Goal: Task Accomplishment & Management: Manage account settings

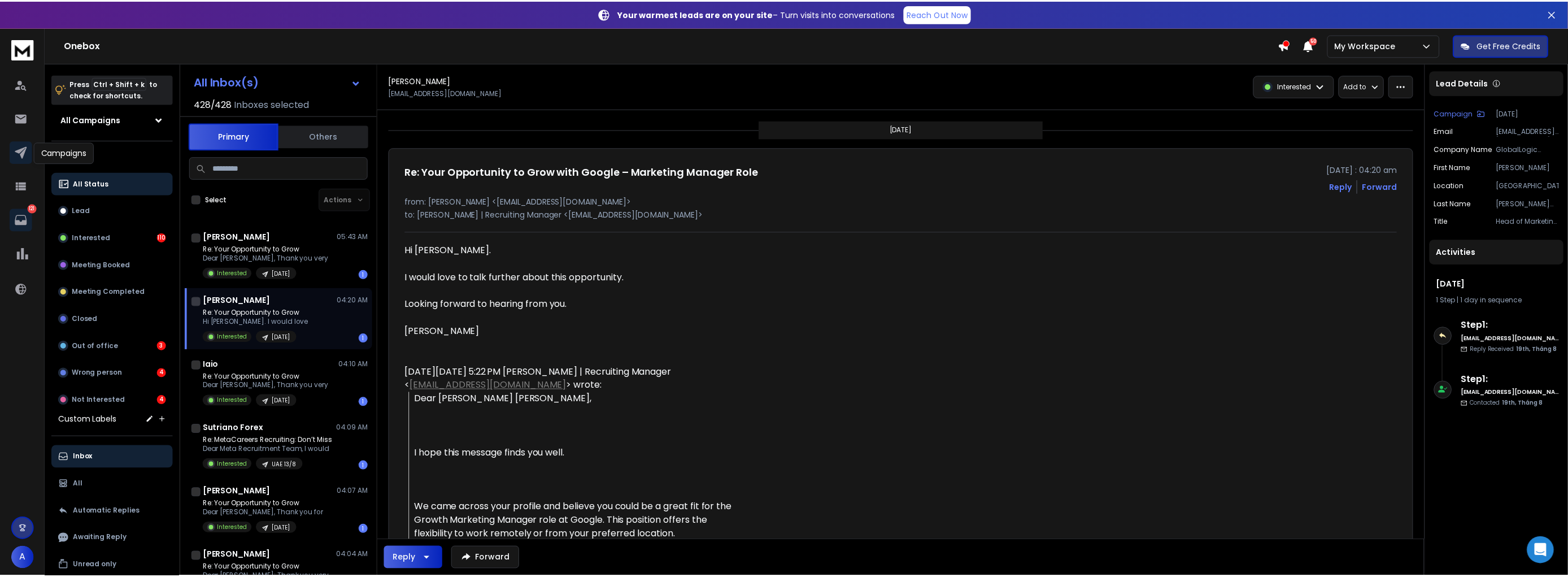
scroll to position [376, 0]
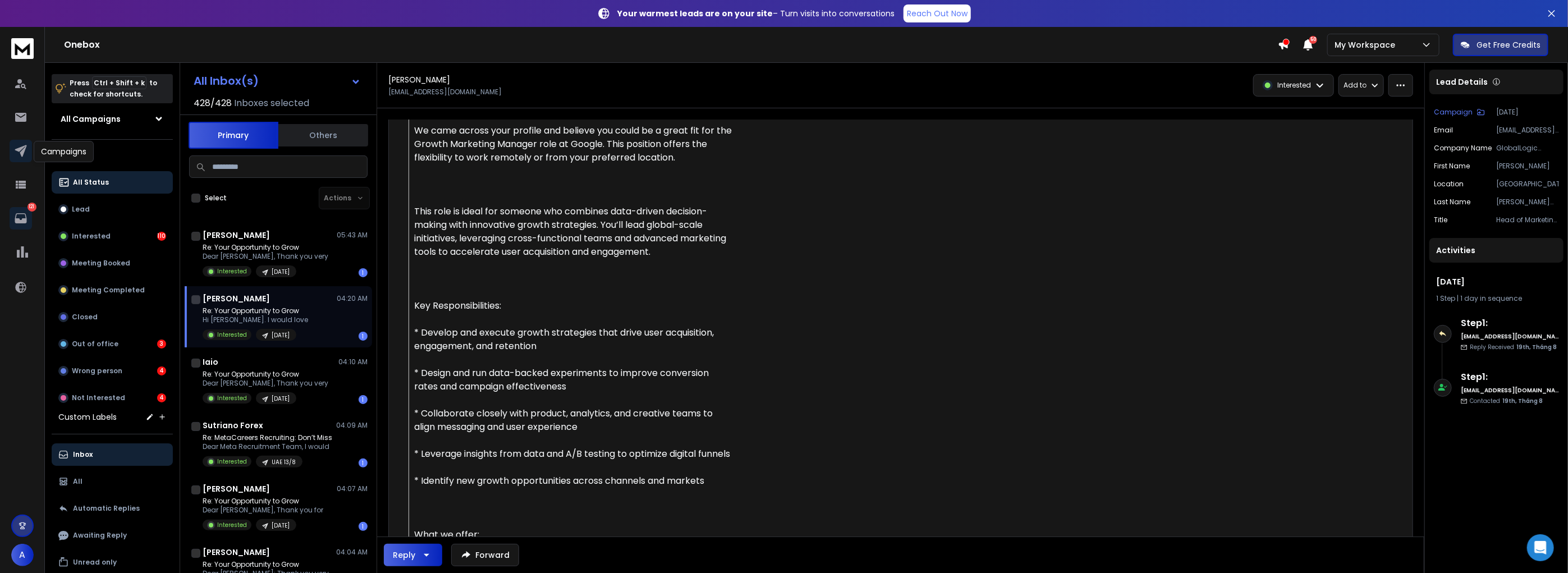
click at [24, 146] on icon at bounding box center [21, 151] width 13 height 13
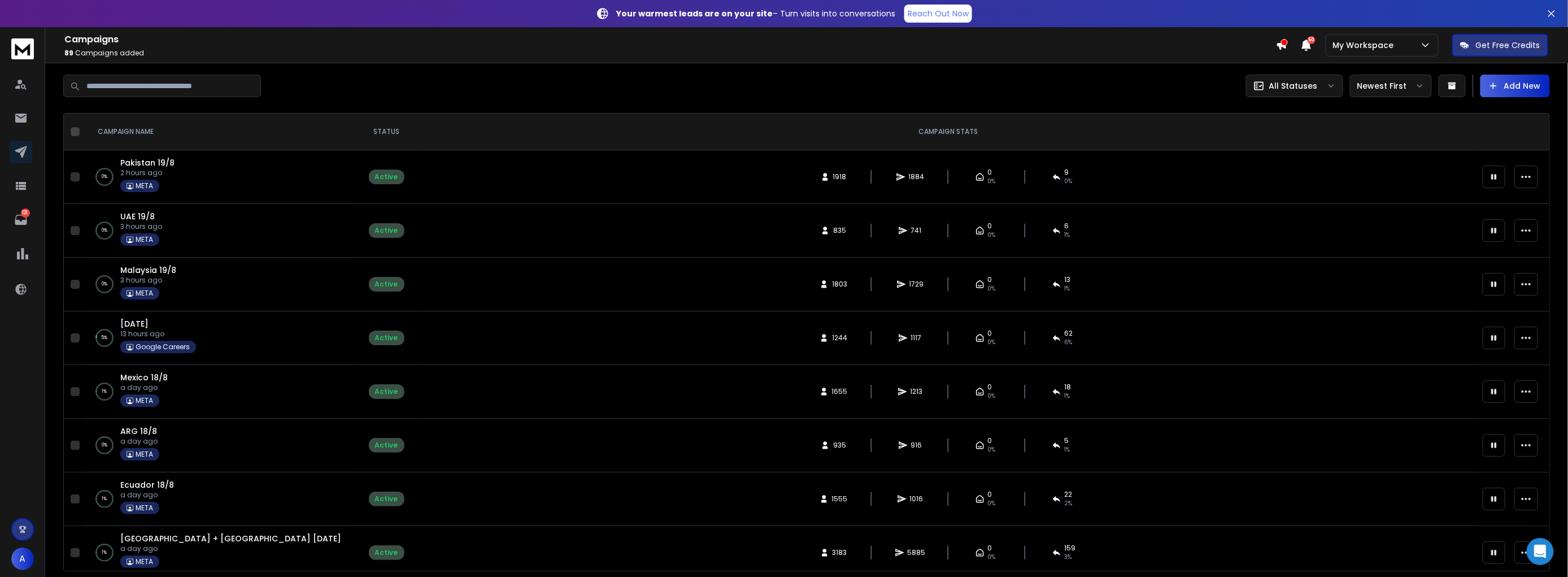
drag, startPoint x: 477, startPoint y: 55, endPoint x: 388, endPoint y: 64, distance: 89.5
click at [388, 64] on div "Campaigns 89 Campaigns Added All Statuses Newest First Add New CAMPAIGN NAME ST…" at bounding box center [807, 323] width 1523 height 519
click at [689, 166] on td "1918 1884 0 0% 9 0 %" at bounding box center [948, 177] width 1056 height 54
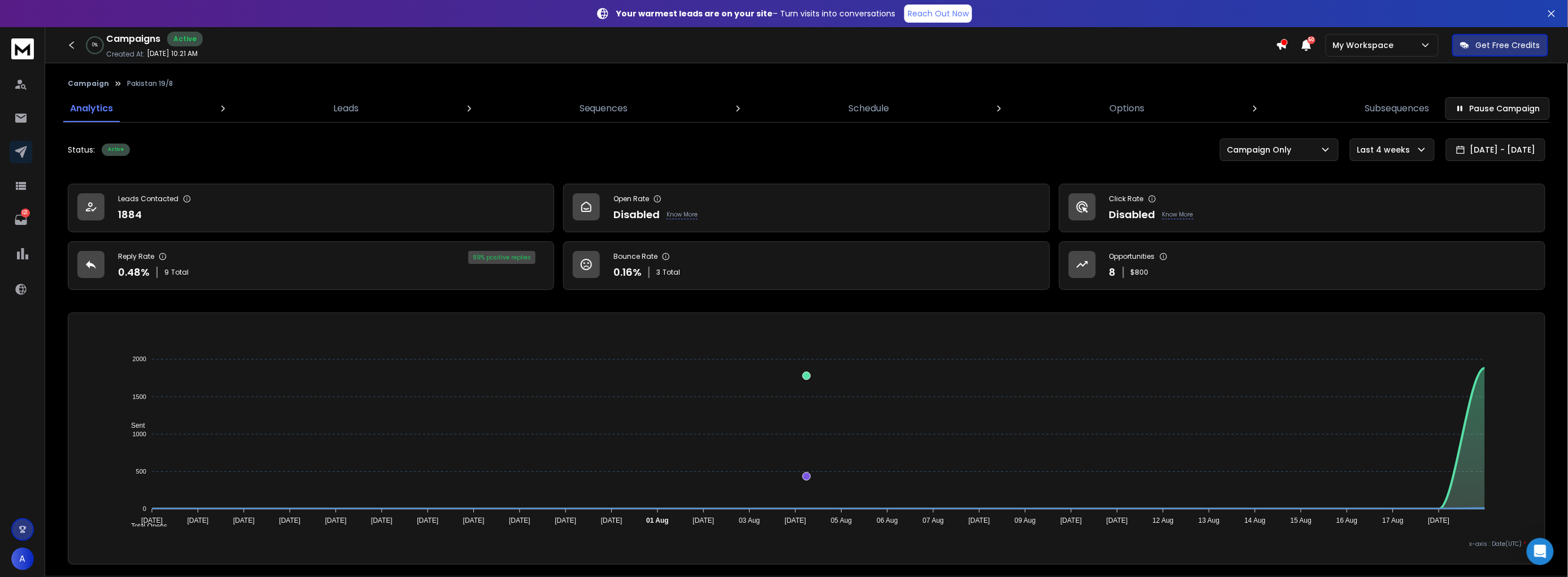
click at [528, 97] on div "Analytics Leads Sequences Schedule Options Subsequences" at bounding box center [749, 109] width 1373 height 27
click at [592, 112] on p "Sequences" at bounding box center [604, 109] width 48 height 13
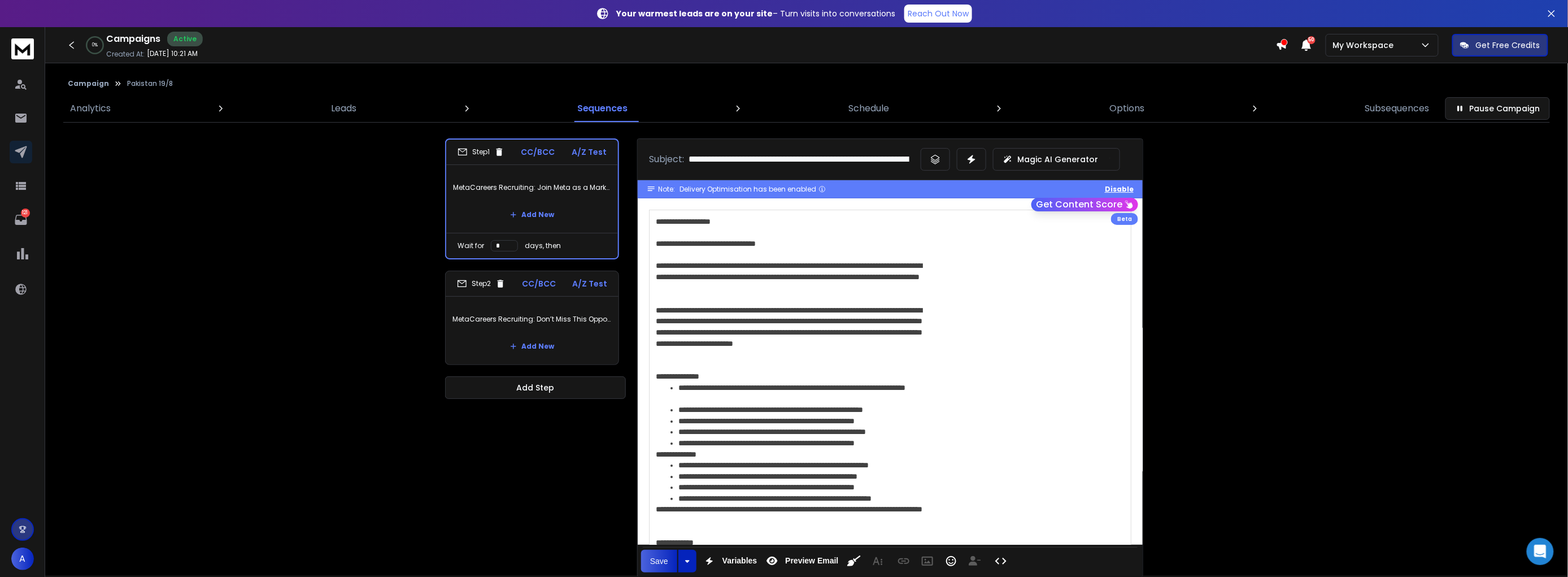
scroll to position [0, 141]
drag, startPoint x: 800, startPoint y: 163, endPoint x: 1209, endPoint y: 183, distance: 409.5
click at [1209, 183] on div "**********" at bounding box center [806, 358] width 1487 height 448
click at [507, 451] on div "Step 1 CC/BCC A/Z Test MetaCareers Recruiting: Join Meta as a Marketing Science…" at bounding box center [536, 358] width 181 height 439
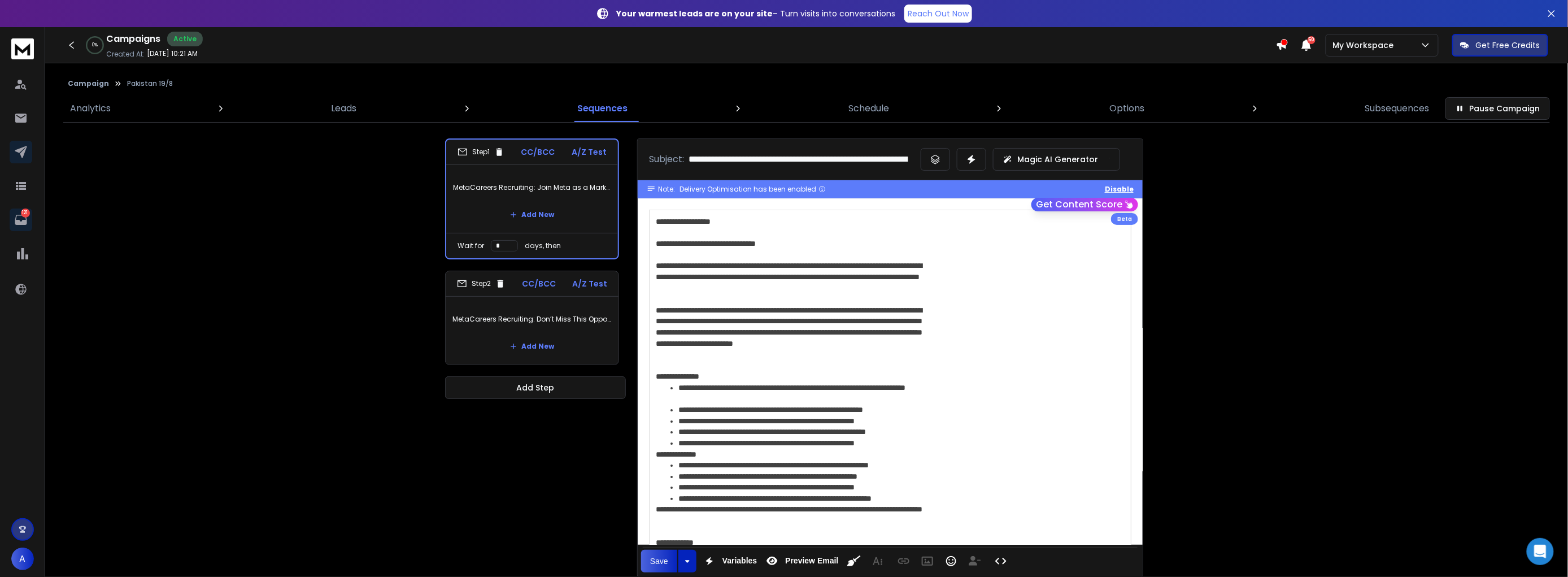
click at [18, 221] on icon at bounding box center [21, 220] width 13 height 13
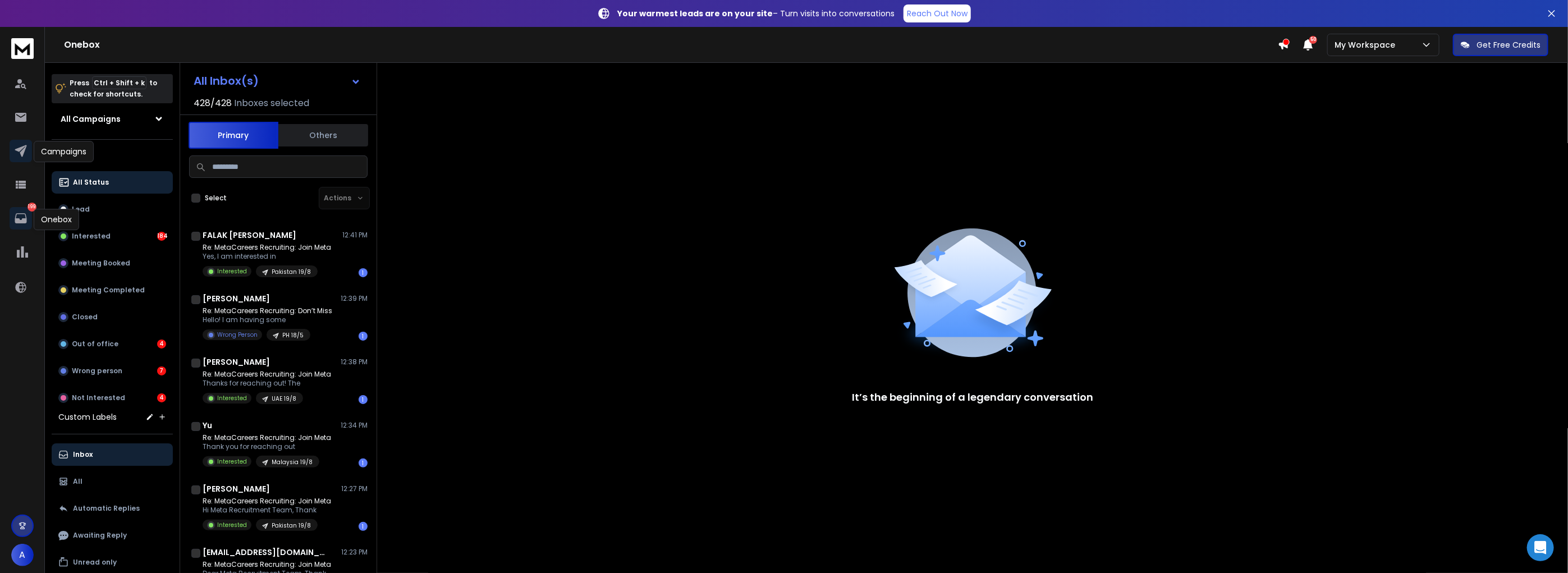
click at [15, 149] on icon at bounding box center [21, 151] width 13 height 13
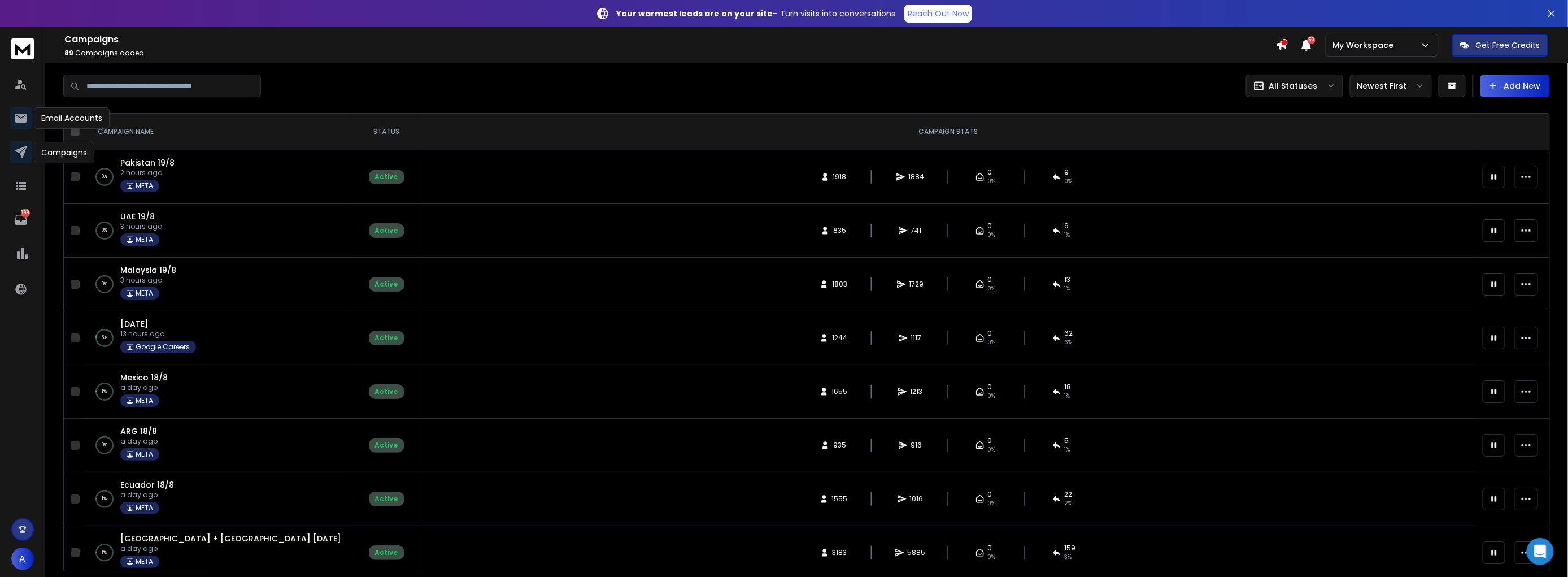
click at [17, 116] on icon at bounding box center [21, 118] width 13 height 13
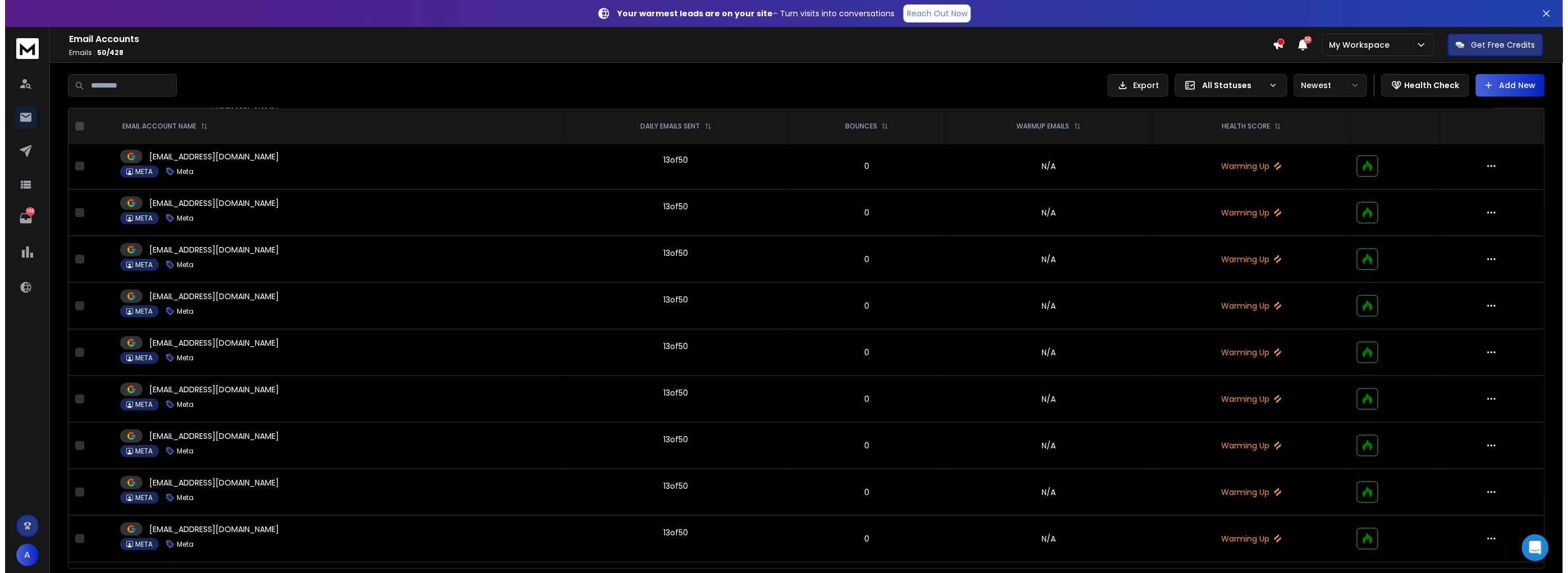
scroll to position [499, 0]
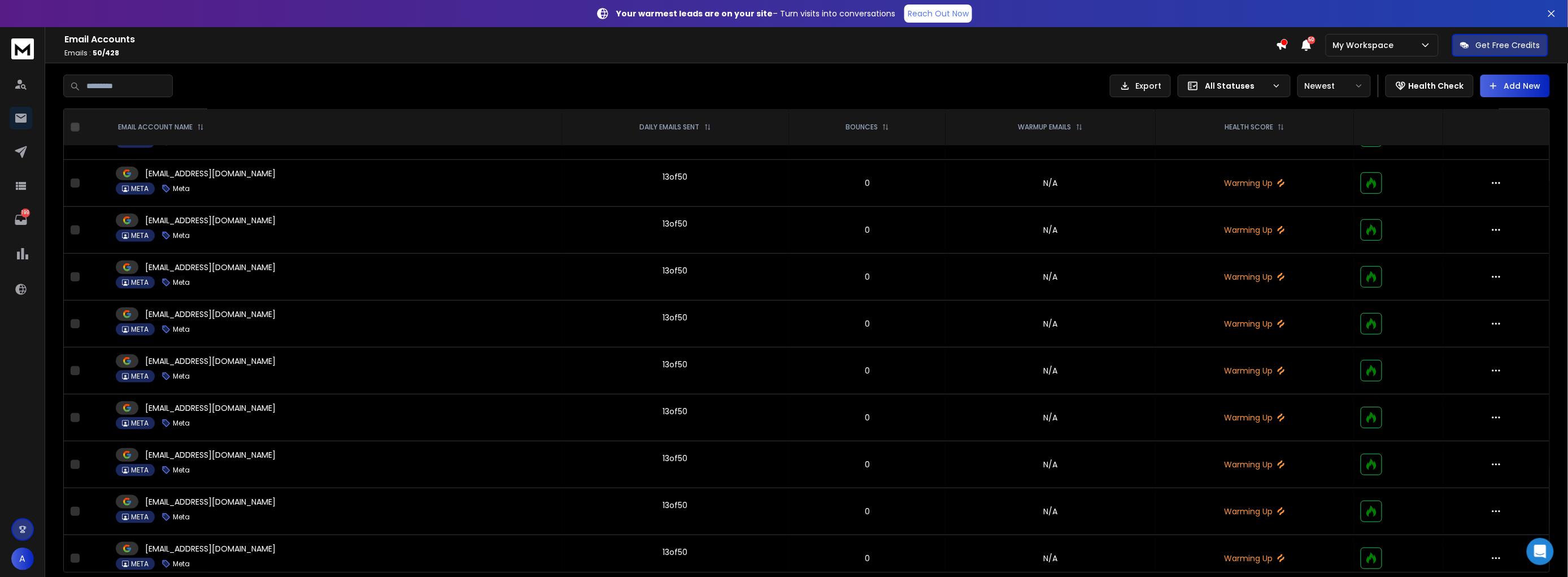
click at [390, 321] on div "[EMAIL_ADDRESS][DOMAIN_NAME]" at bounding box center [335, 315] width 439 height 13
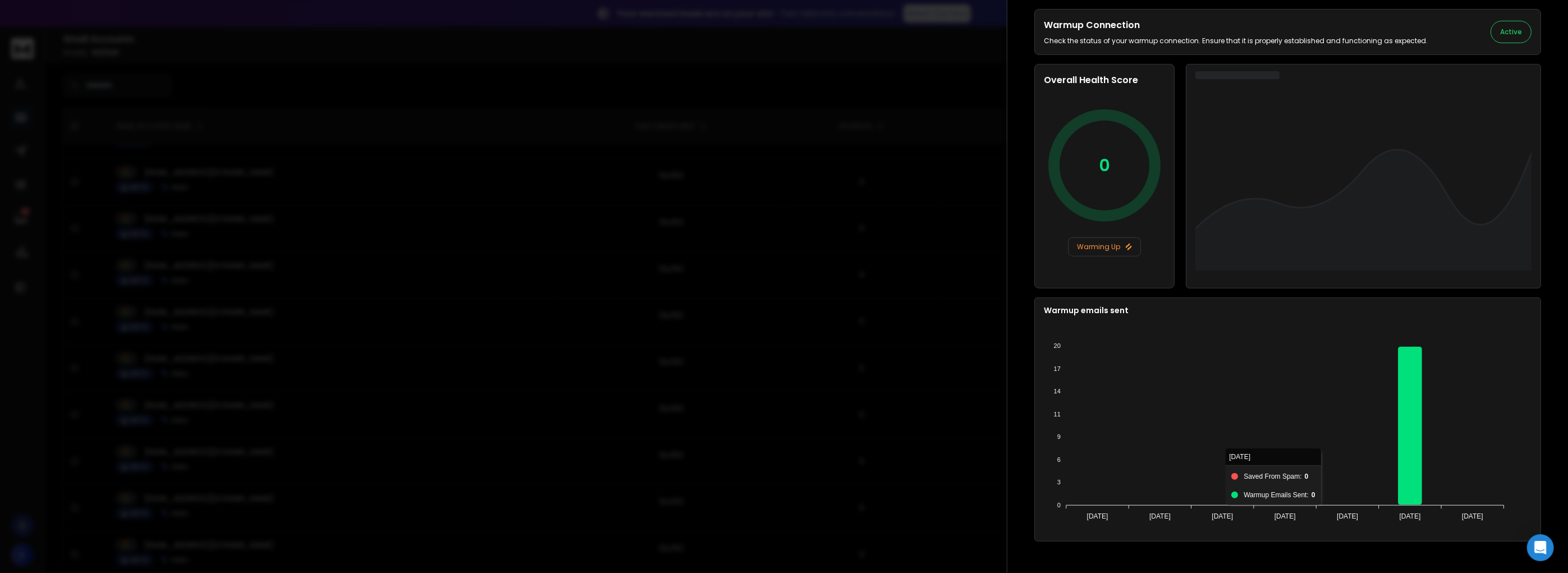
click at [625, 349] on div at bounding box center [784, 286] width 1568 height 573
click at [625, 348] on div at bounding box center [784, 286] width 1568 height 573
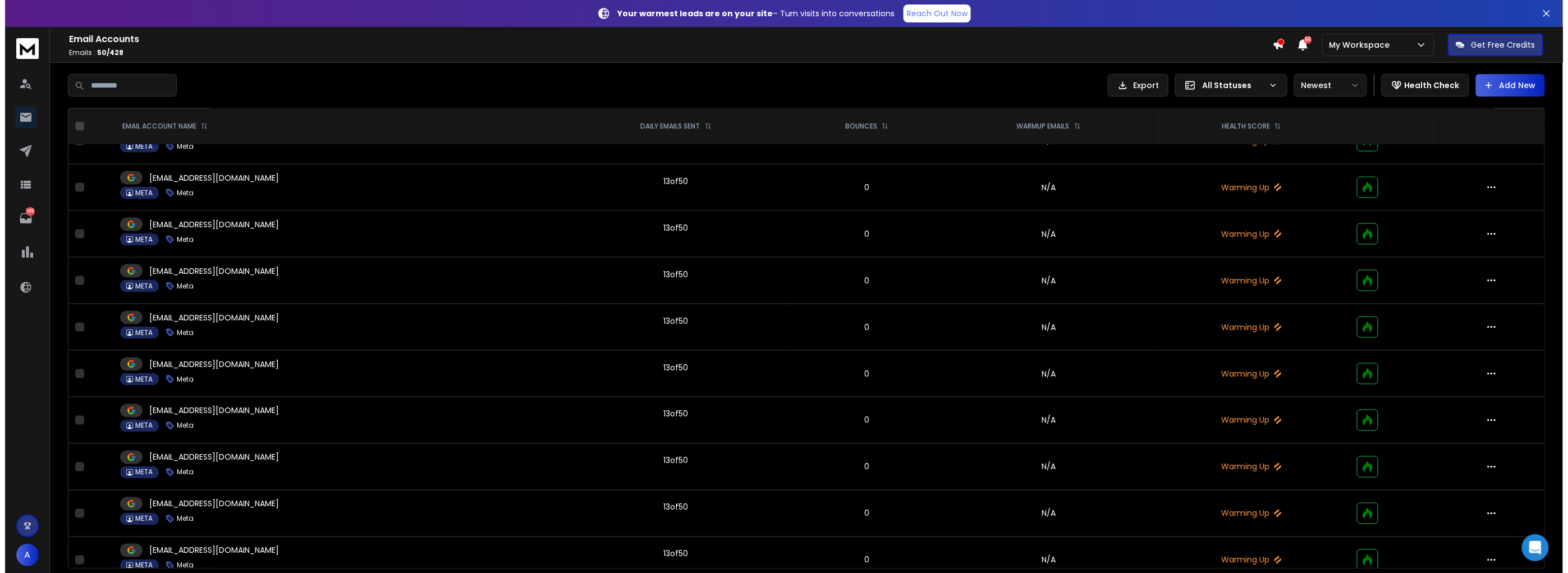
scroll to position [873, 0]
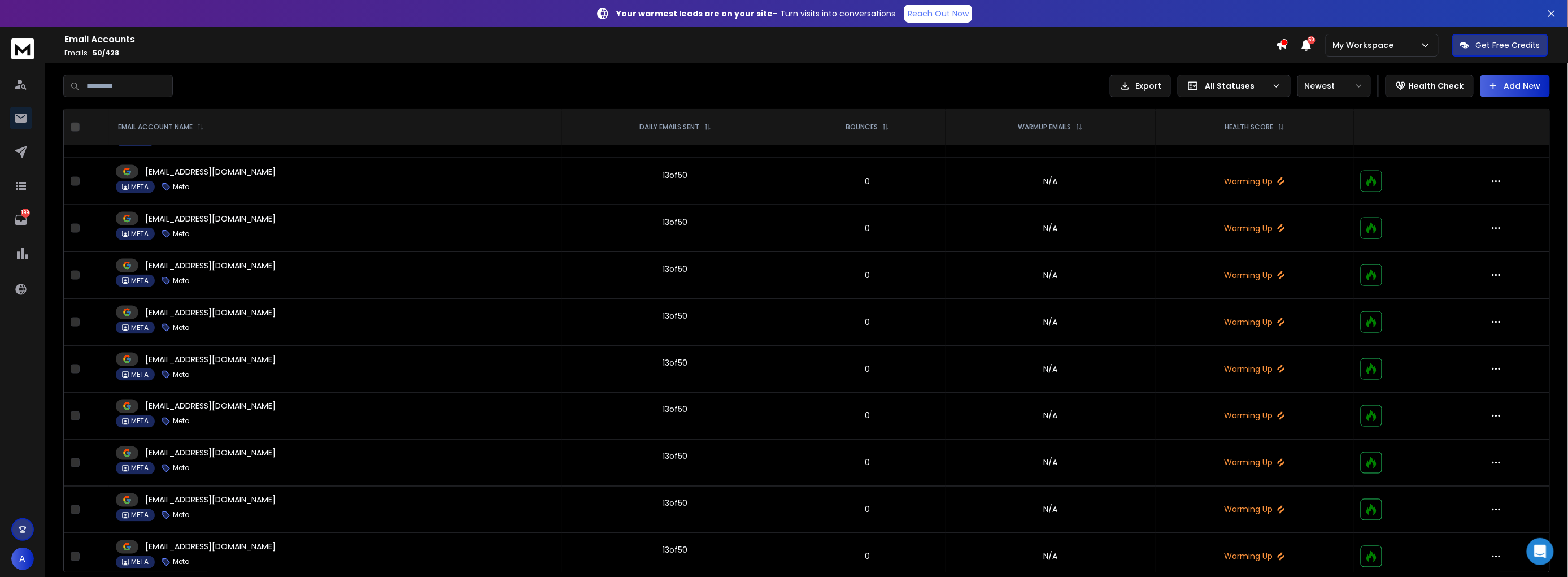
click at [453, 326] on div "META Meta" at bounding box center [335, 328] width 439 height 12
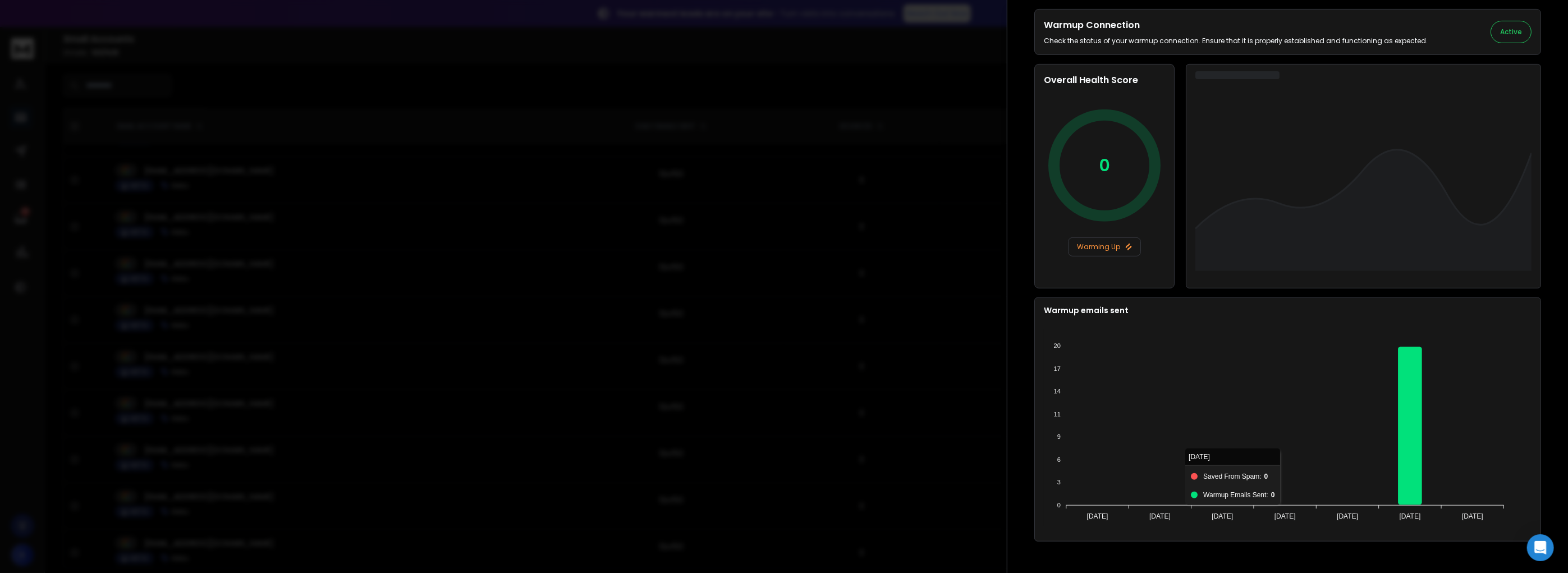
click at [726, 395] on div at bounding box center [784, 286] width 1568 height 573
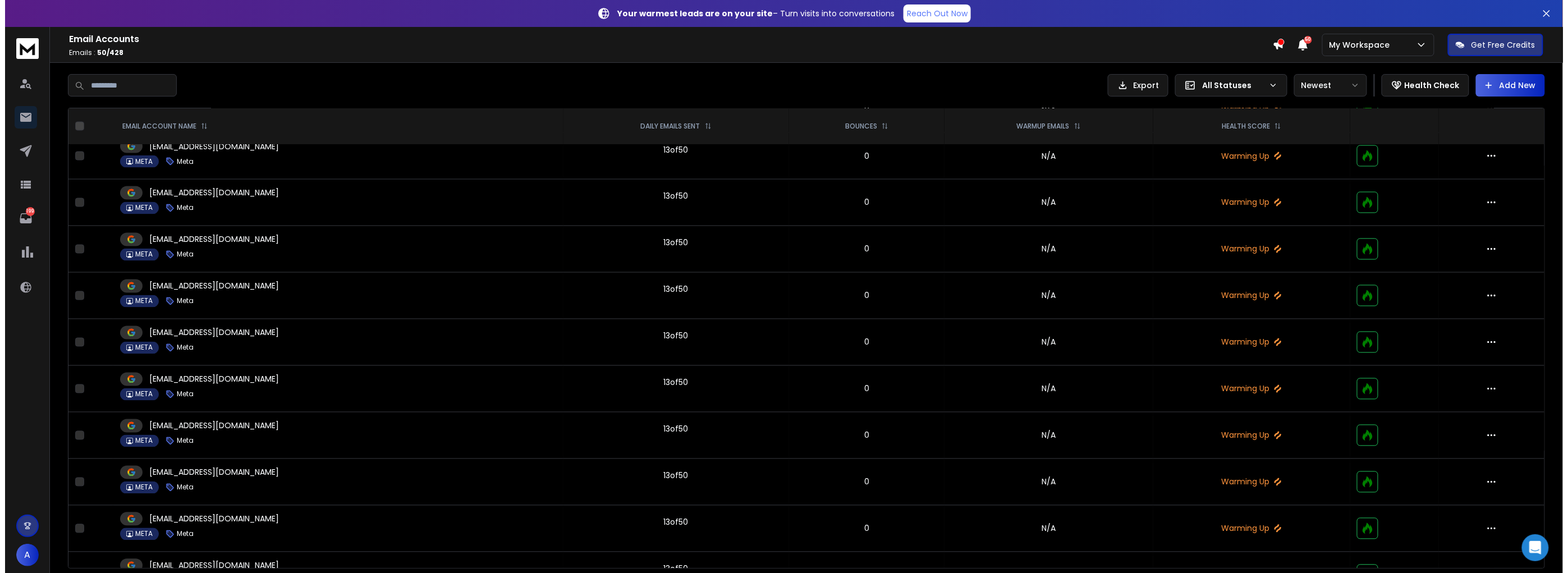
scroll to position [1123, 0]
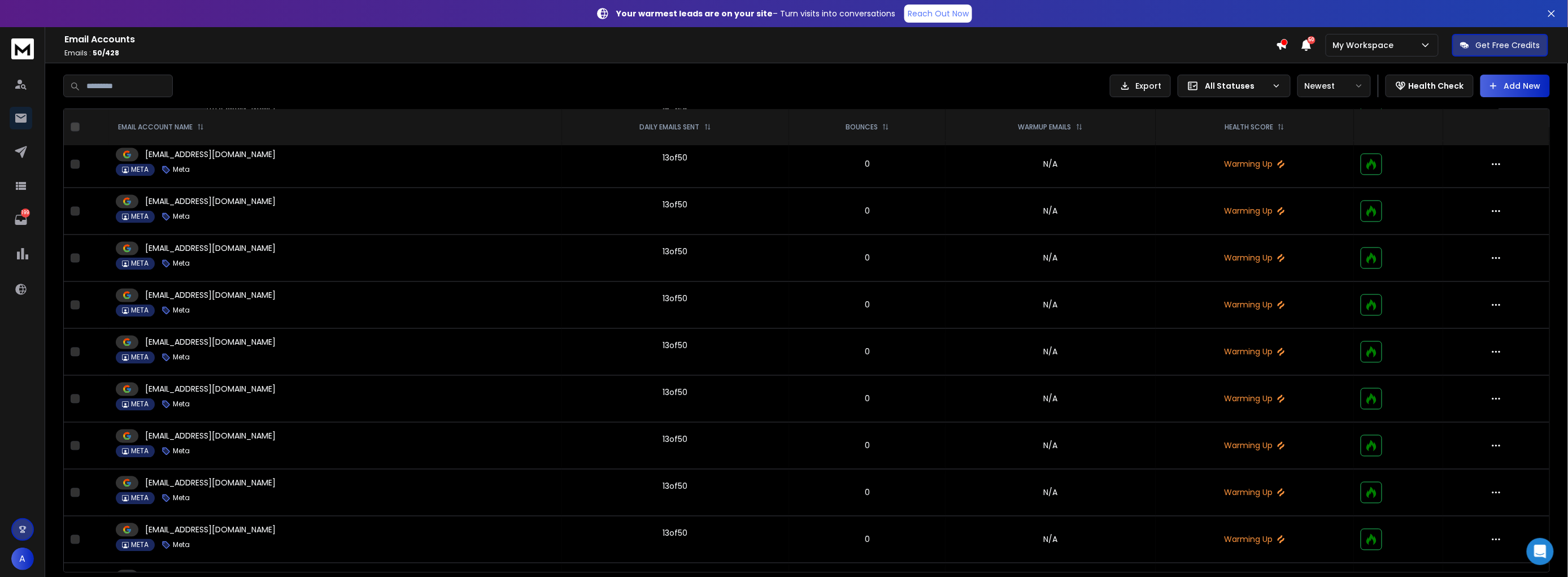
click at [335, 215] on div "META Meta" at bounding box center [335, 217] width 439 height 12
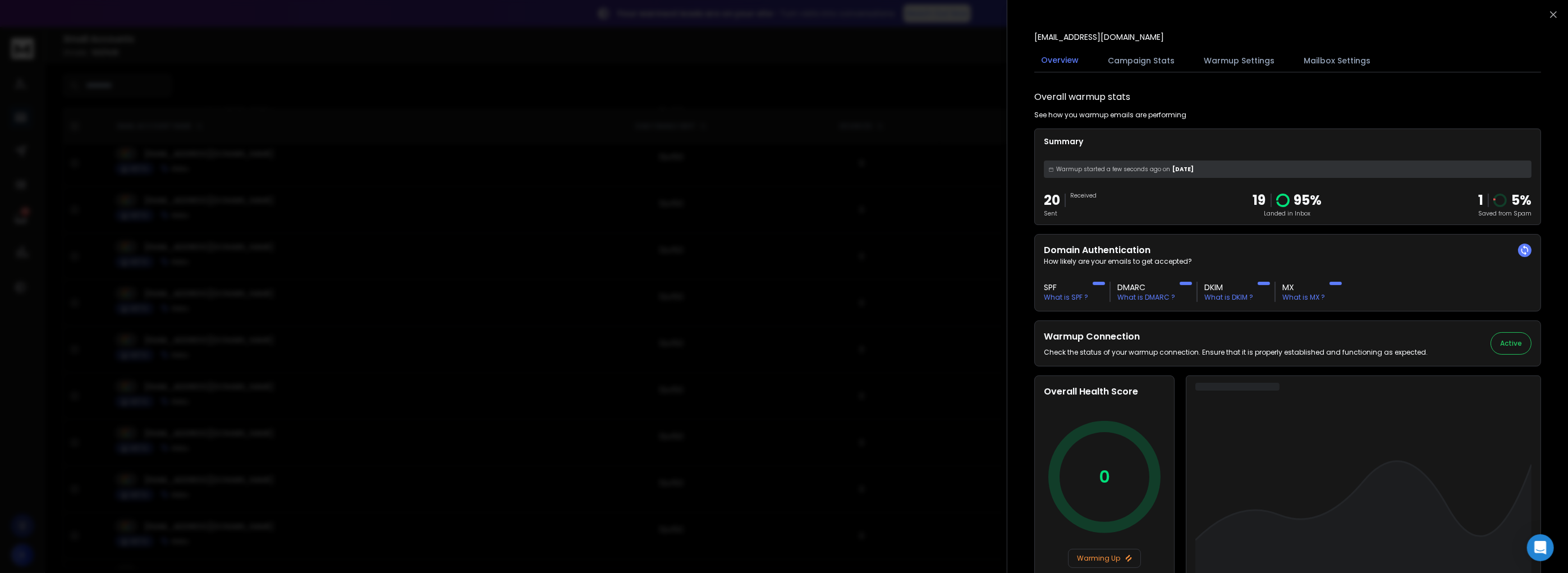
scroll to position [249, 0]
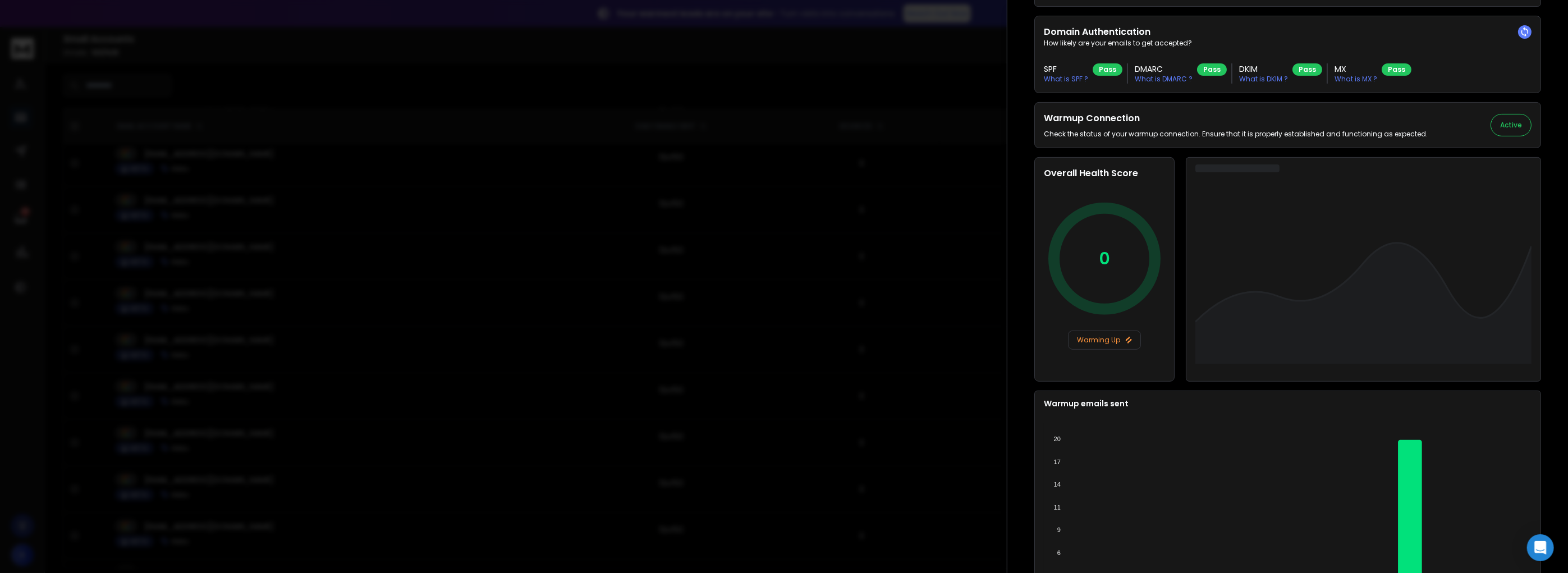
click at [771, 448] on div at bounding box center [784, 286] width 1568 height 573
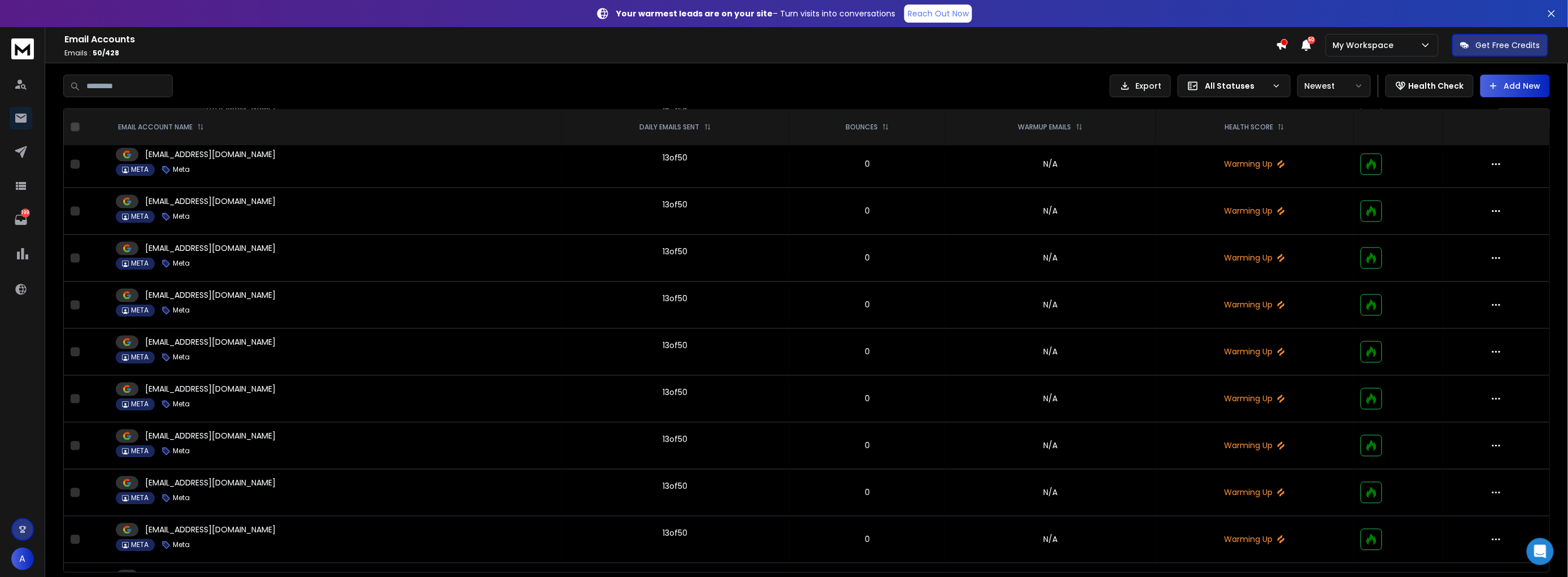
click at [444, 360] on div "META Meta" at bounding box center [335, 357] width 439 height 12
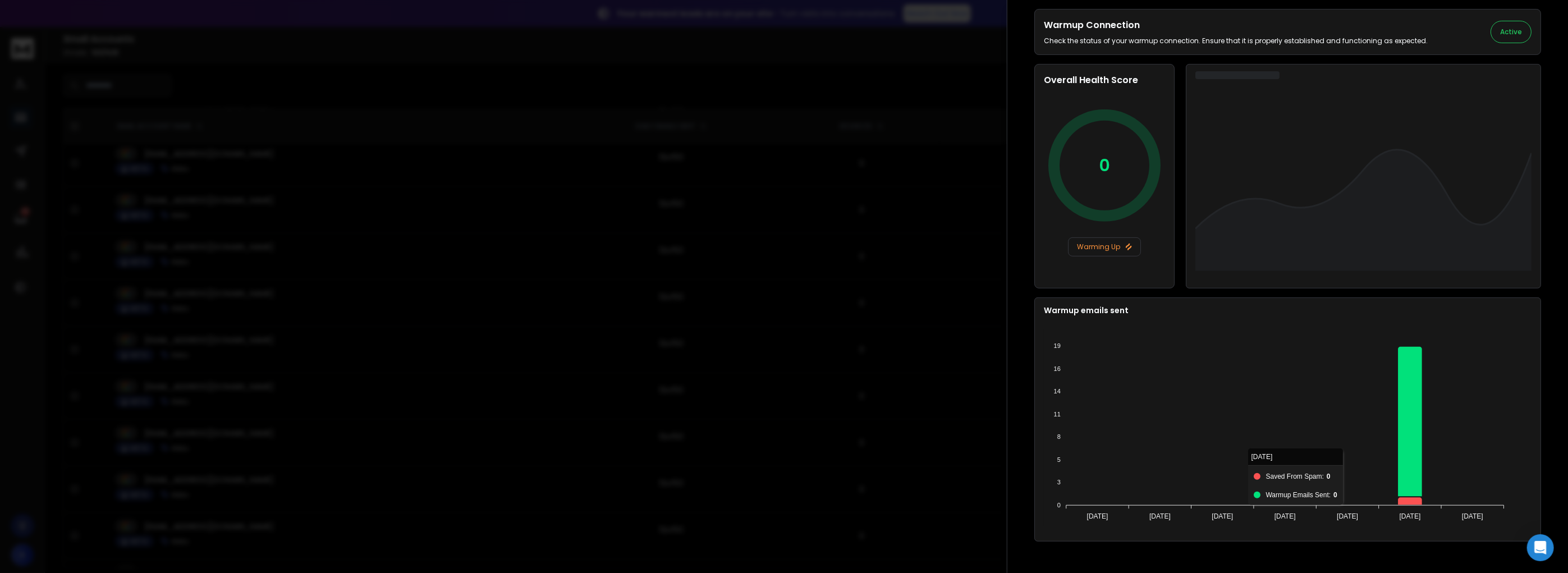
click at [732, 415] on div at bounding box center [784, 286] width 1568 height 573
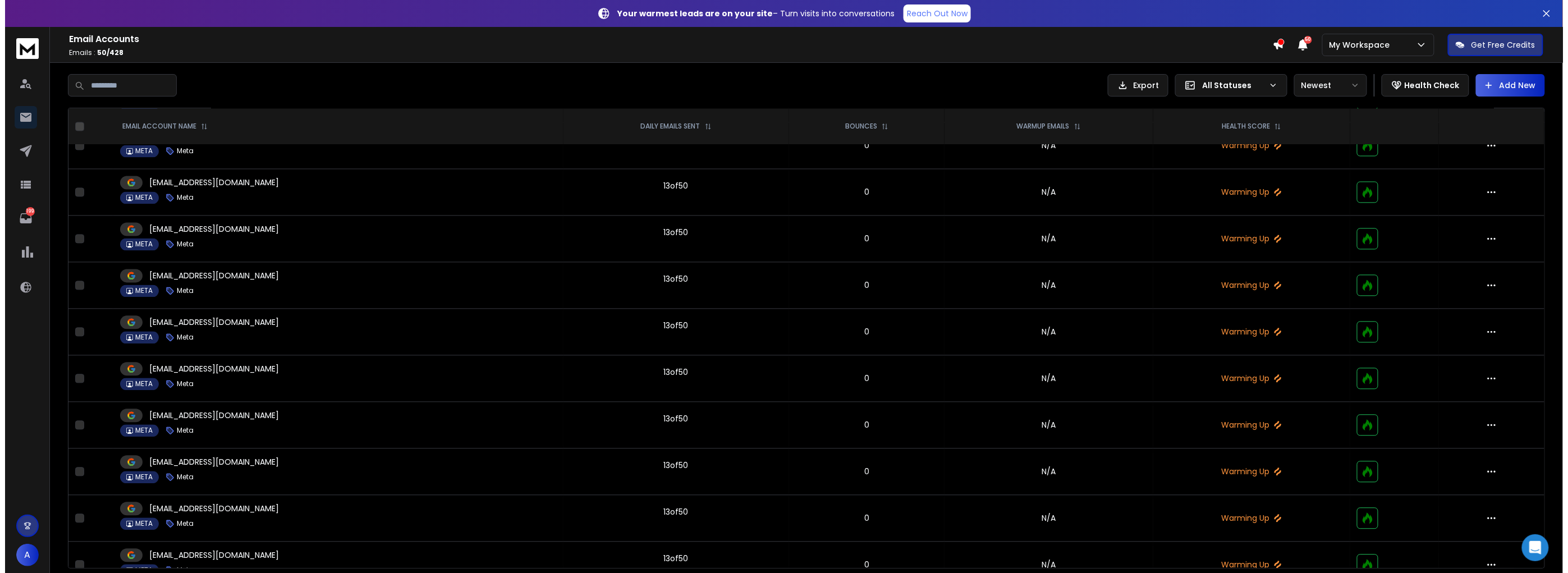
scroll to position [1310, 0]
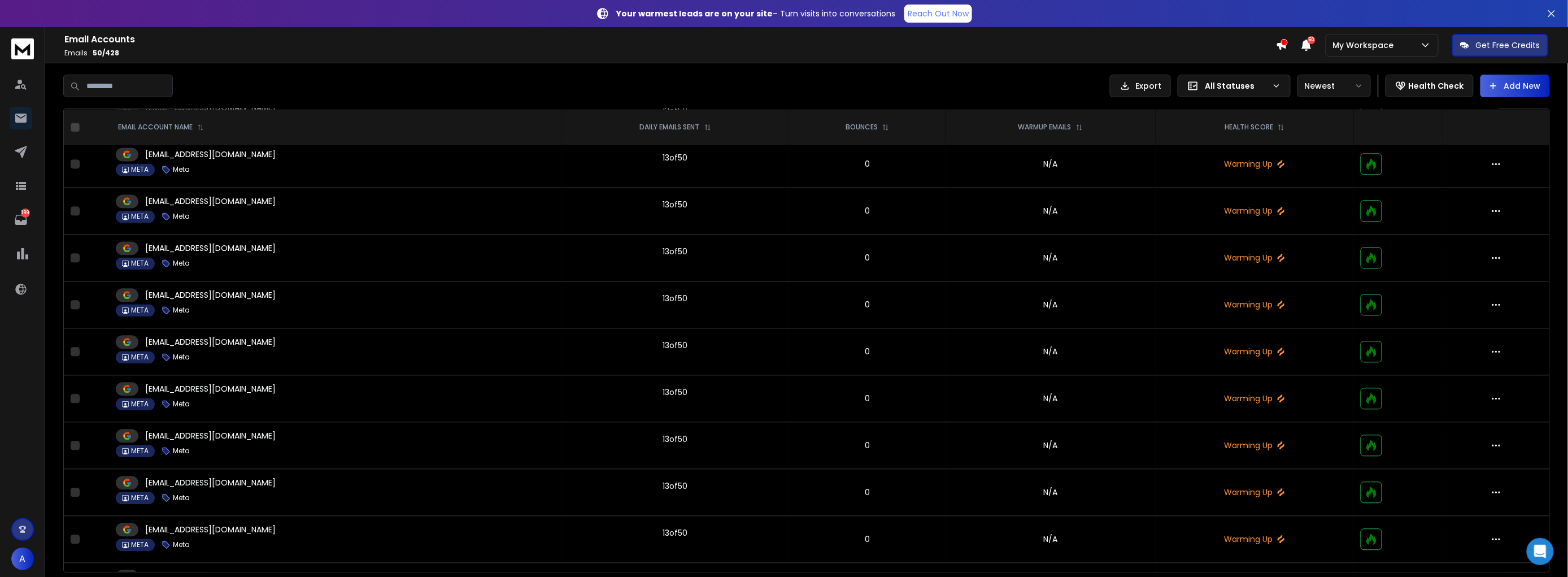
click at [385, 202] on div "[EMAIL_ADDRESS][DOMAIN_NAME]" at bounding box center [335, 201] width 439 height 13
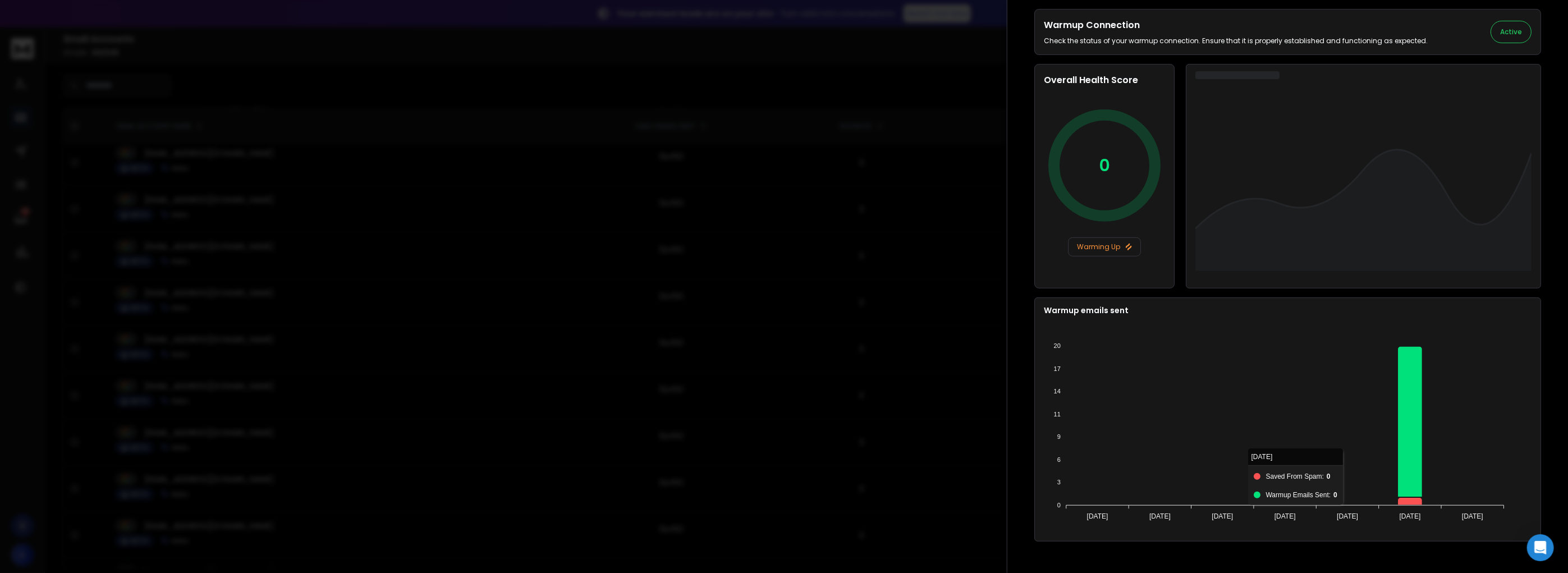
click at [507, 350] on div at bounding box center [784, 286] width 1568 height 573
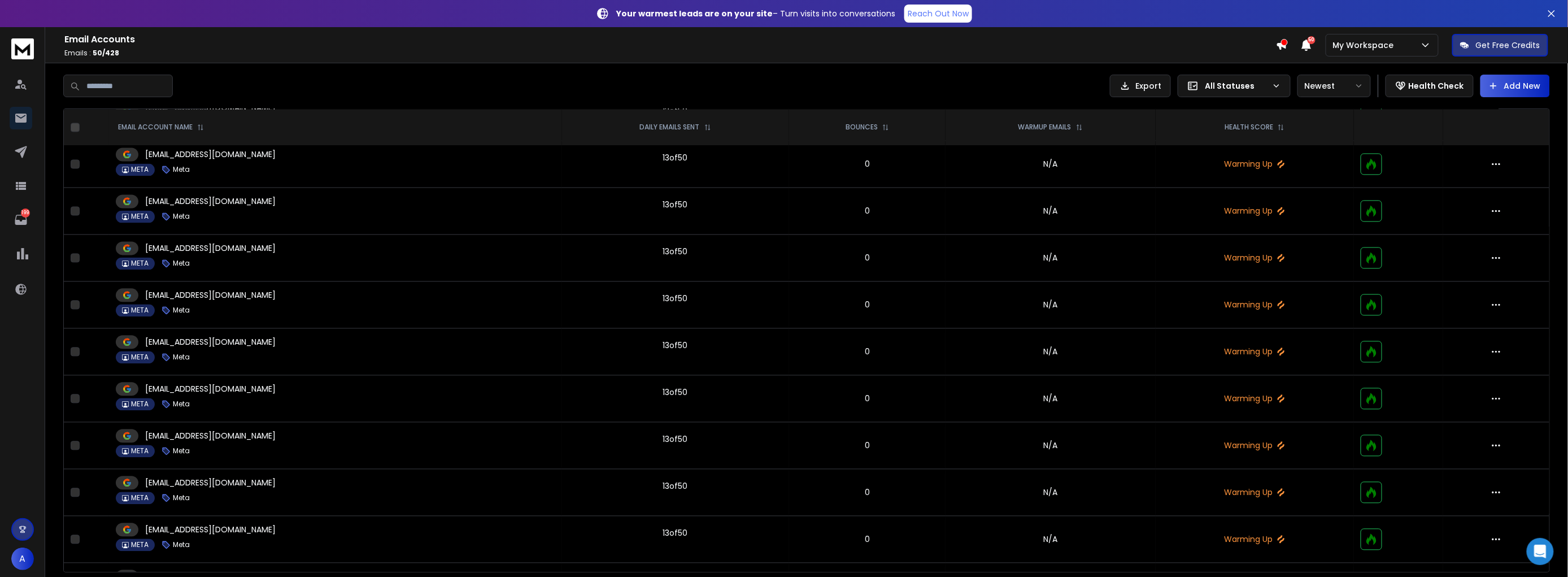
click at [418, 343] on div "[EMAIL_ADDRESS][DOMAIN_NAME]" at bounding box center [335, 342] width 439 height 13
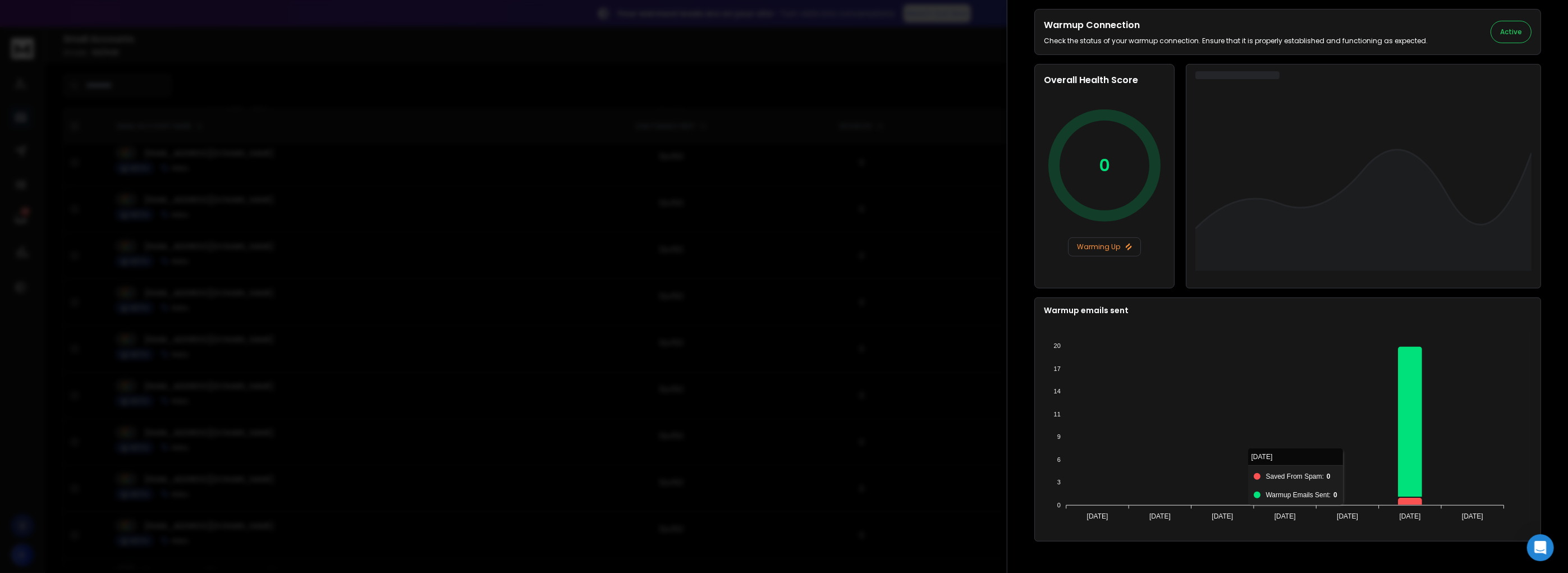
click at [604, 346] on div at bounding box center [784, 286] width 1568 height 573
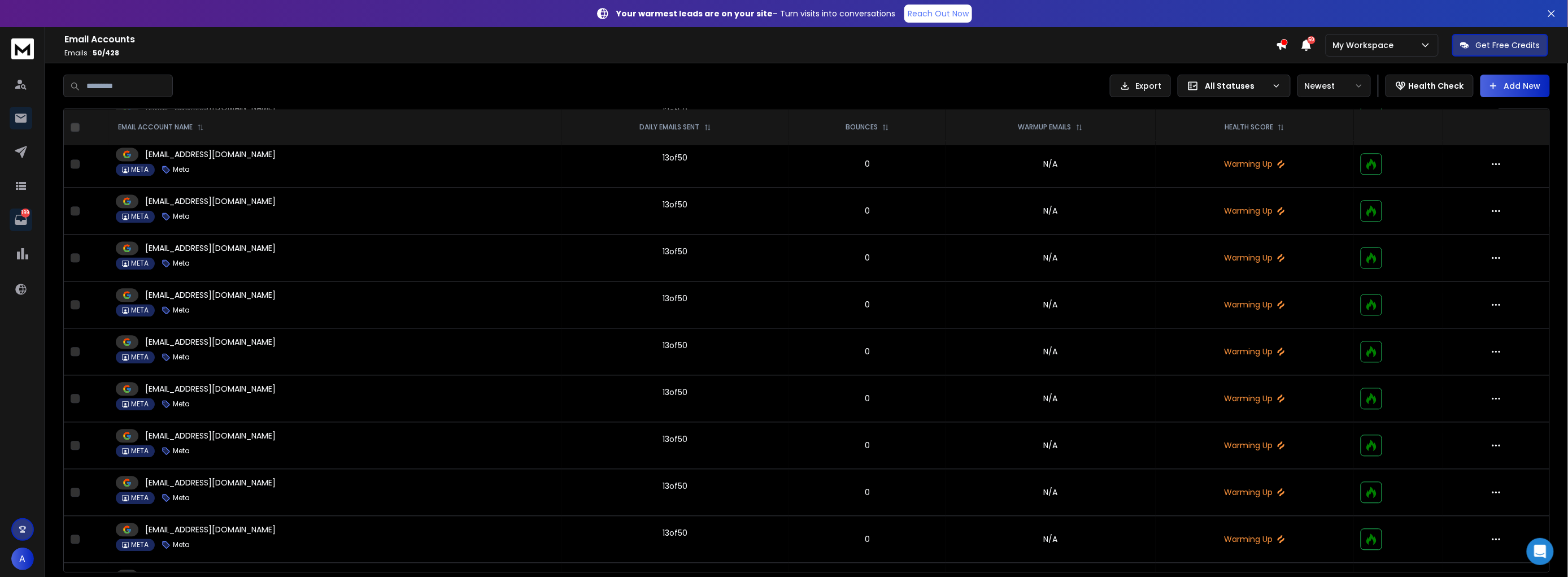
click at [23, 208] on p "199" at bounding box center [25, 213] width 9 height 9
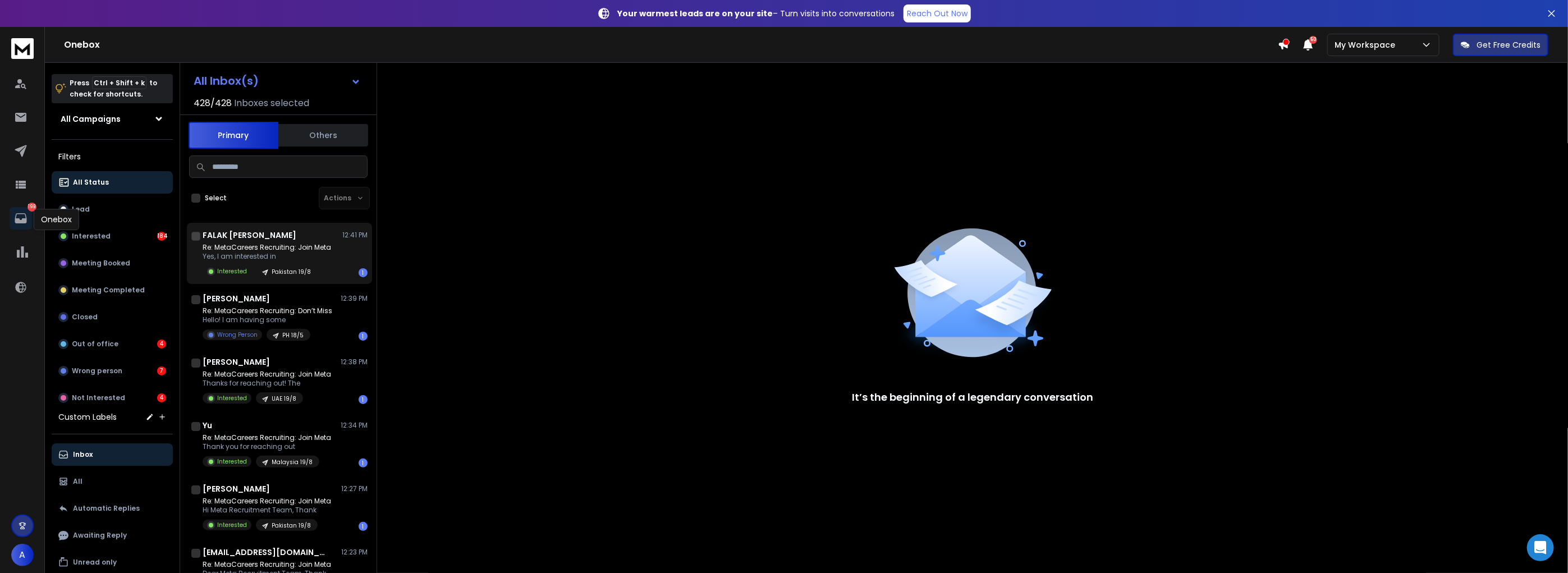
click at [311, 261] on p "Yes, I am interested in" at bounding box center [267, 256] width 128 height 9
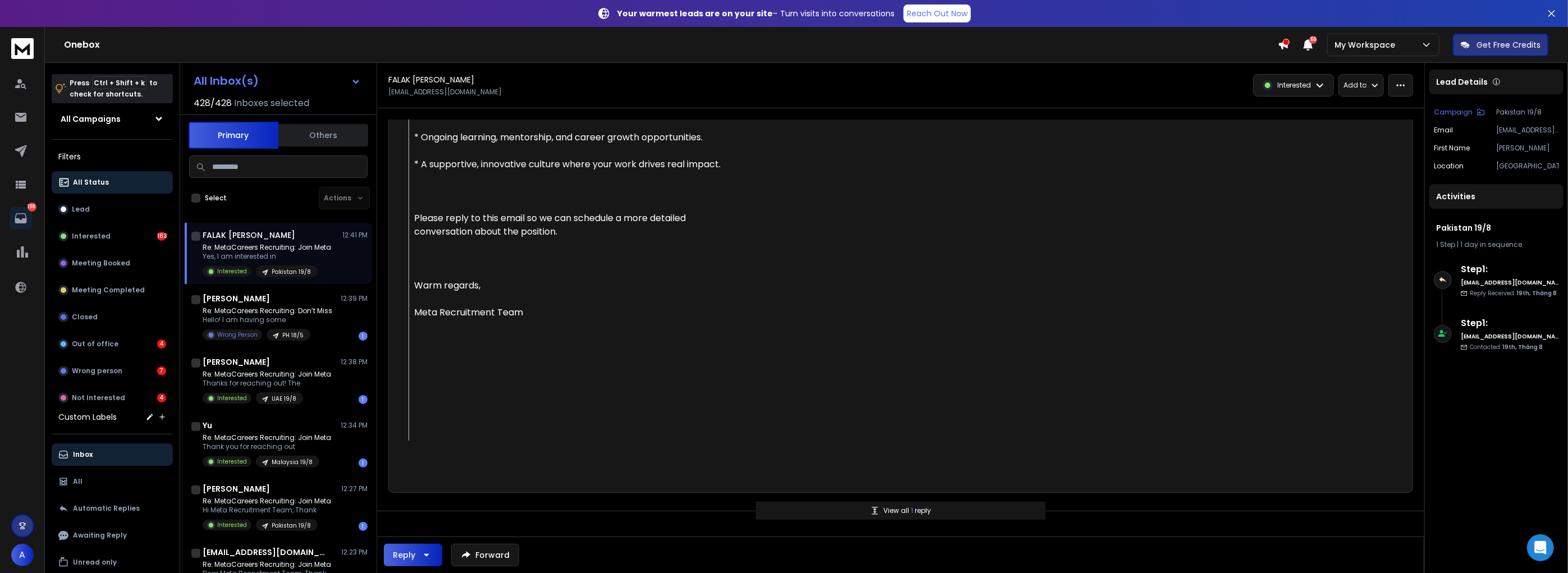
scroll to position [767, 0]
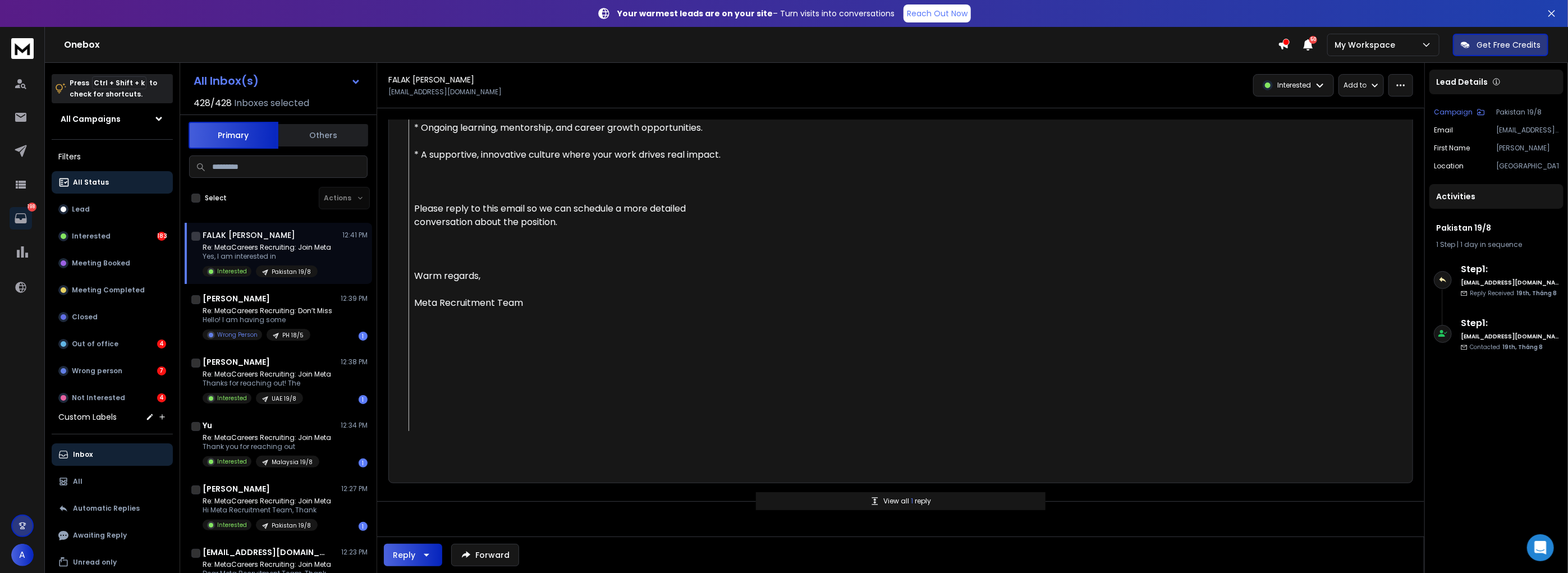
click at [1401, 85] on icon "button" at bounding box center [1401, 85] width 9 height 2
click at [1351, 107] on div "Mark as unread" at bounding box center [1368, 110] width 75 height 11
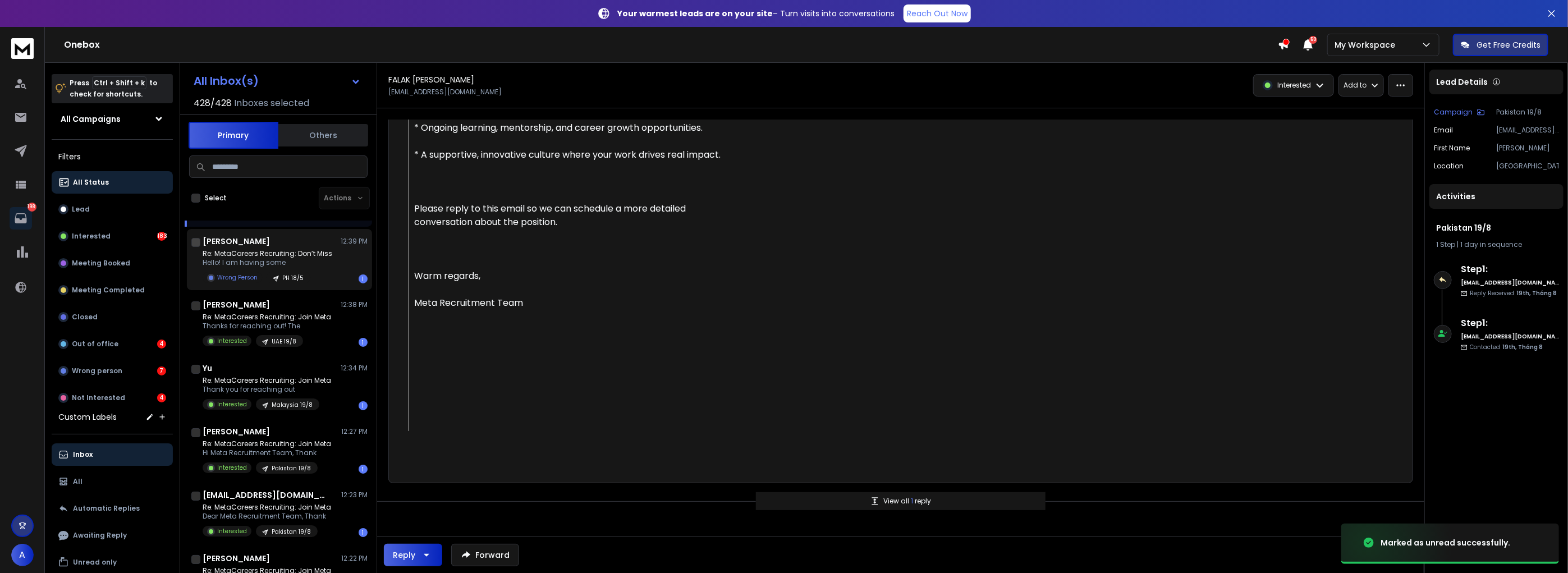
scroll to position [62, 0]
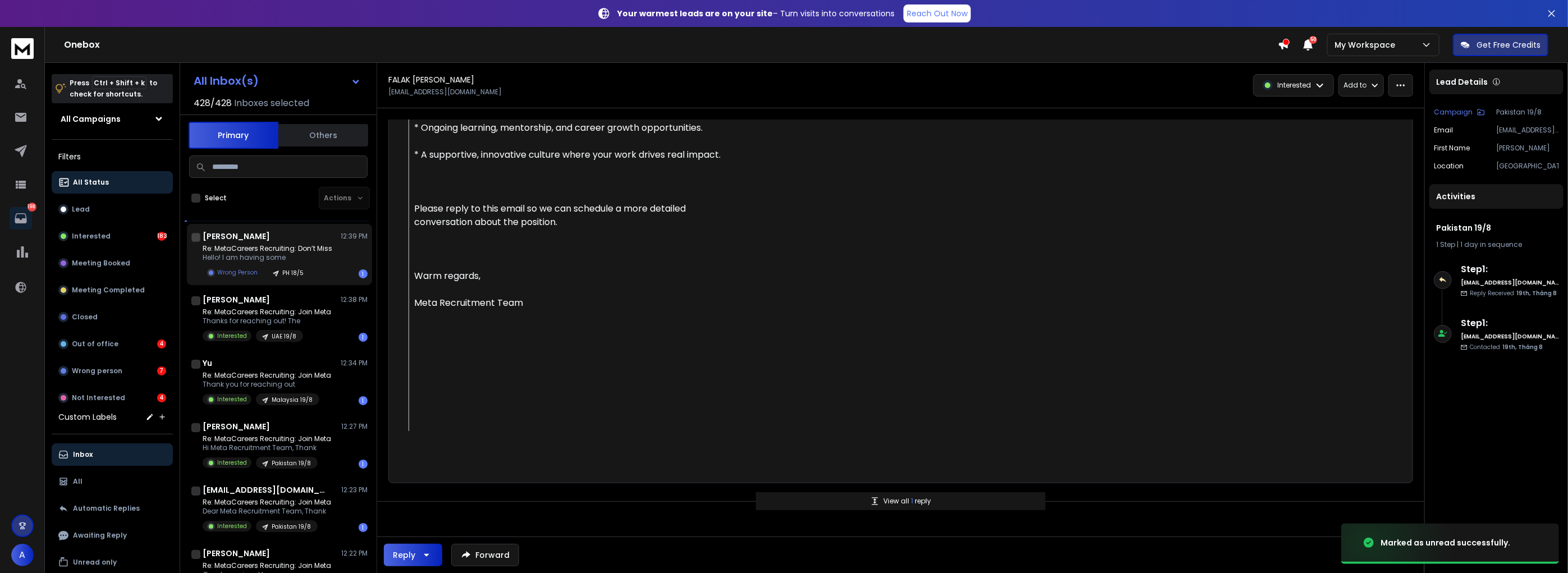
click at [255, 257] on p "Hello! I am having some" at bounding box center [267, 258] width 130 height 9
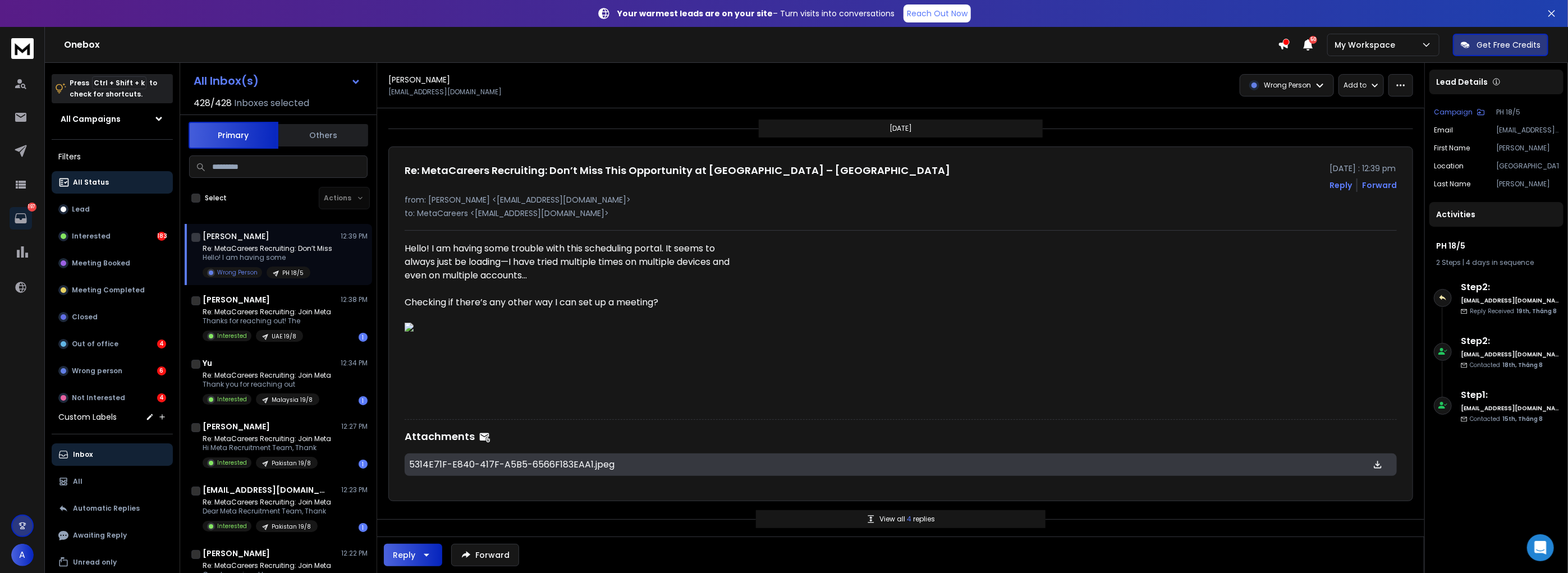
click at [1402, 82] on icon "button" at bounding box center [1401, 85] width 10 height 10
click at [1350, 111] on div "Mark as unread" at bounding box center [1368, 110] width 75 height 11
click at [1375, 468] on icon at bounding box center [1377, 465] width 7 height 7
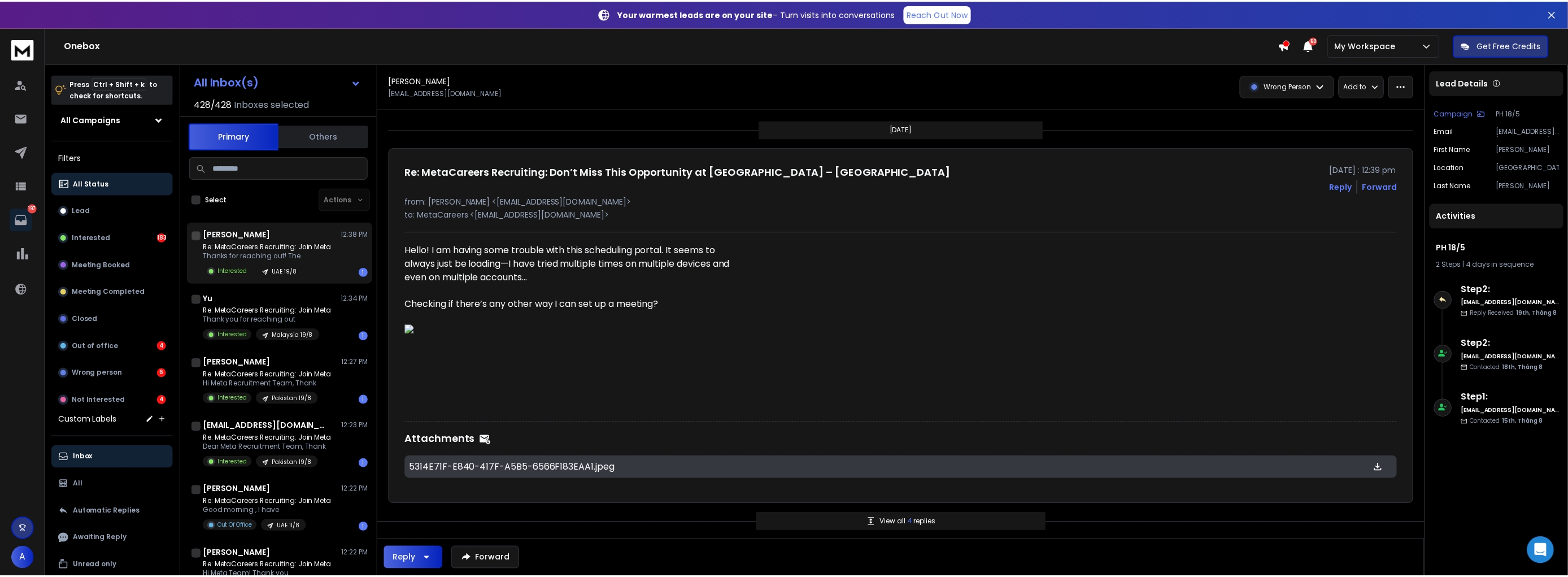
scroll to position [126, 0]
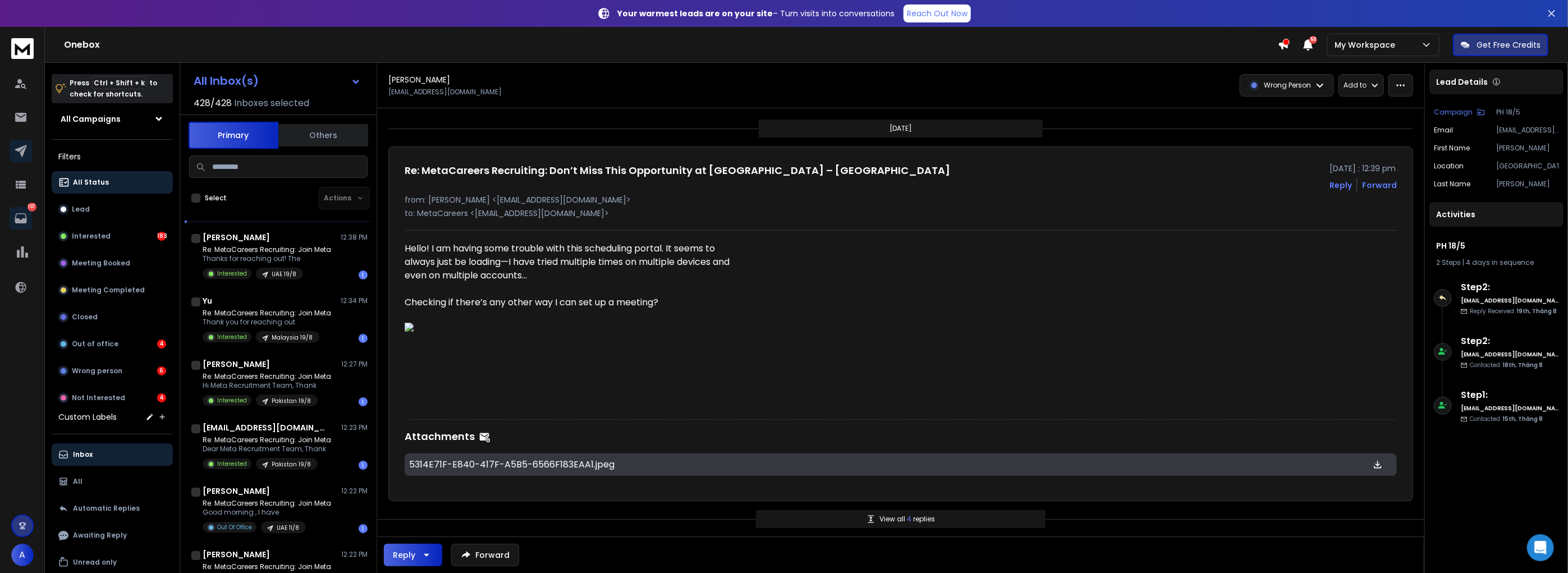
click at [10, 148] on link at bounding box center [21, 151] width 23 height 23
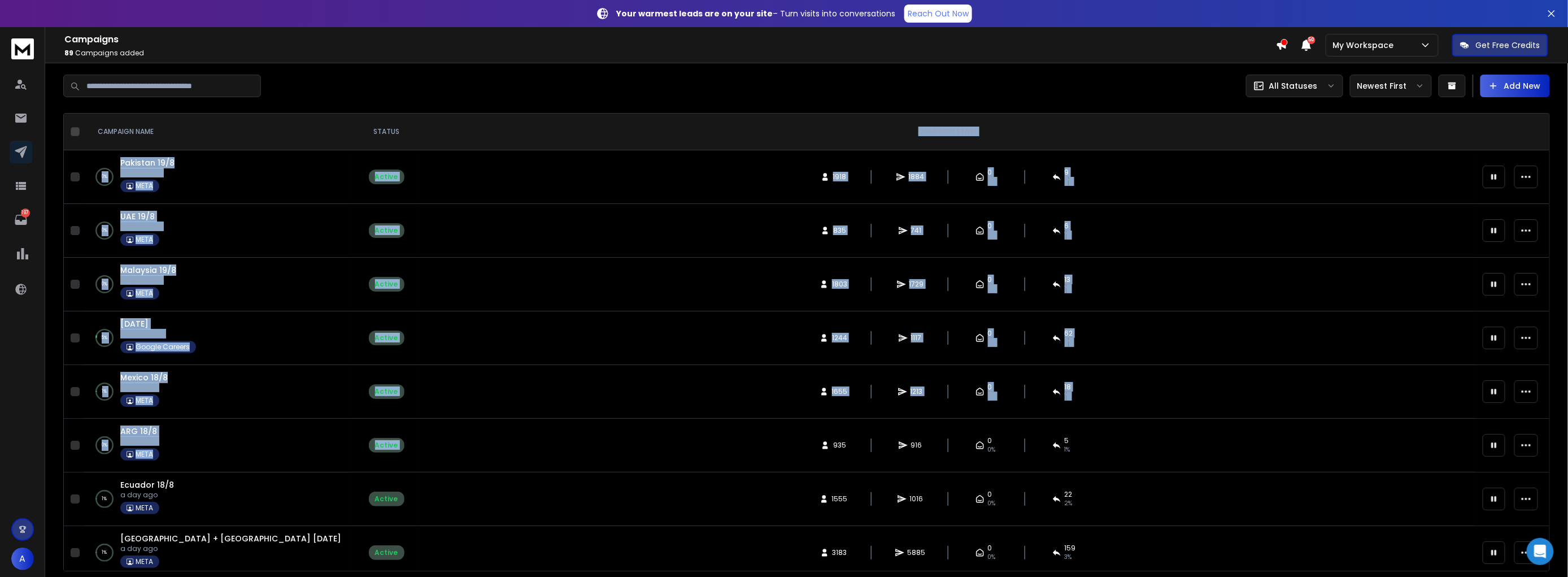
drag, startPoint x: 619, startPoint y: 258, endPoint x: 858, endPoint y: 139, distance: 267.0
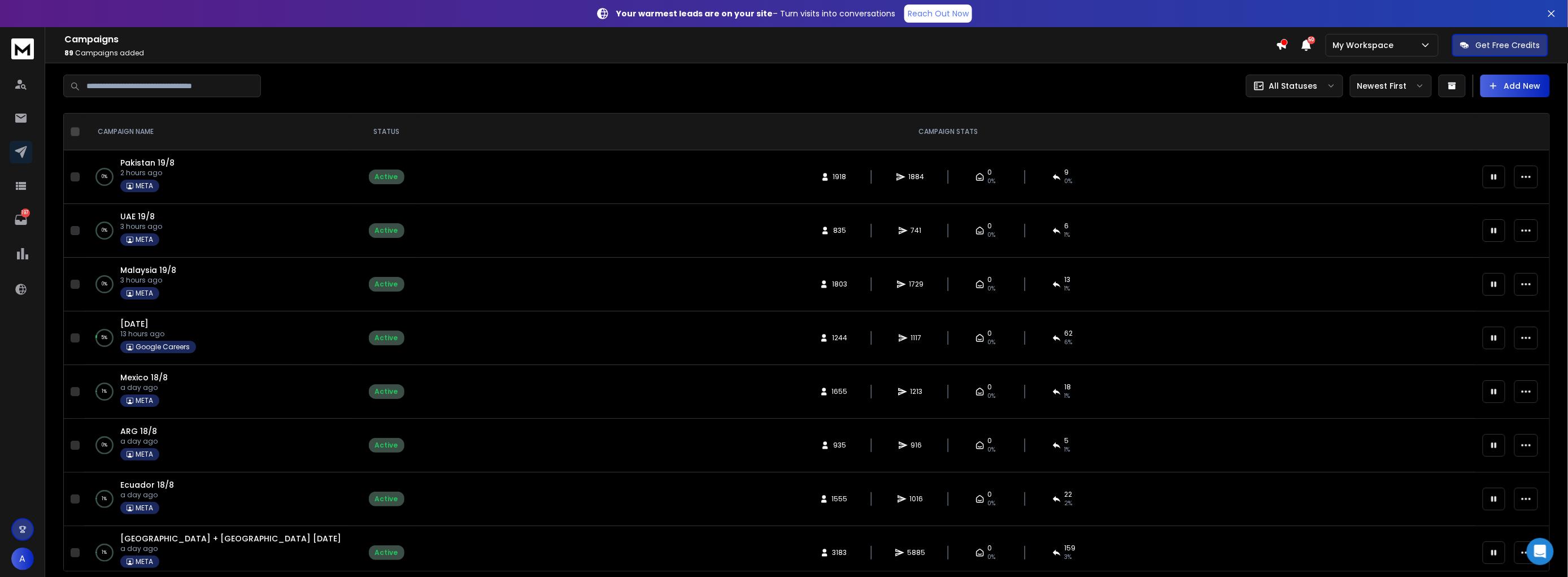
click at [808, 85] on div "Campaigns 89 Campaigns Added All Statuses Newest First Add New" at bounding box center [1178, 86] width 743 height 23
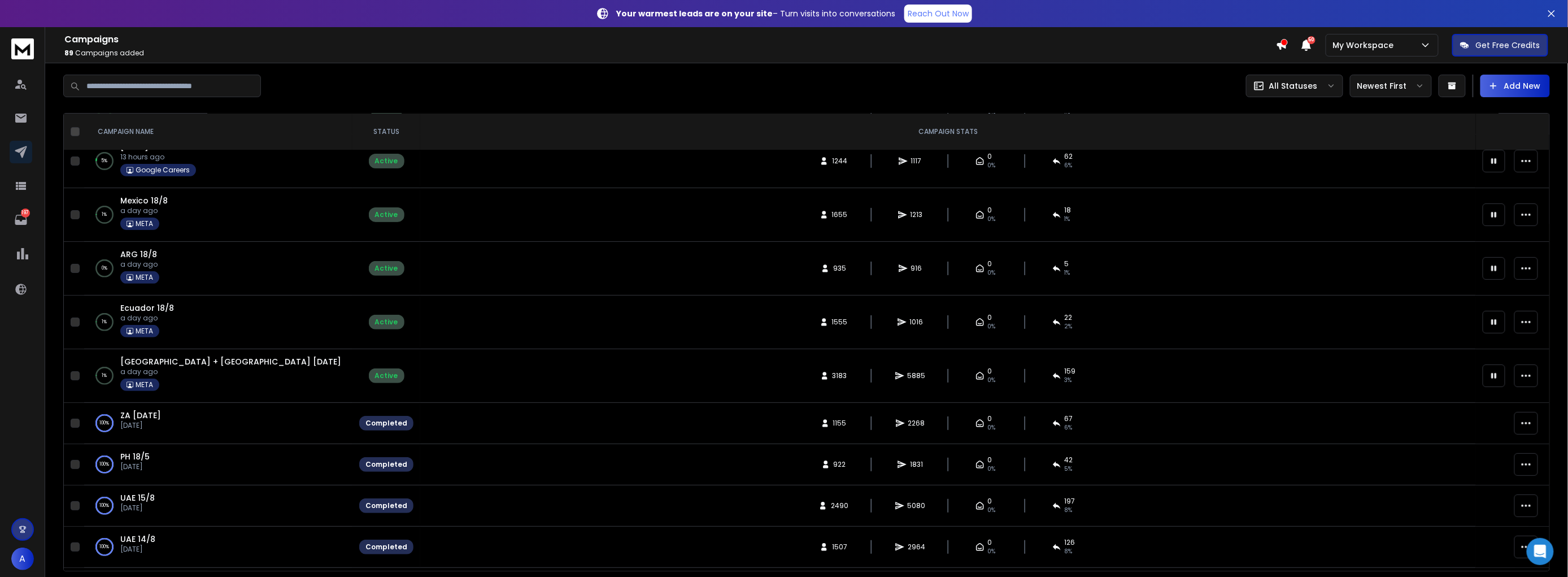
scroll to position [126, 0]
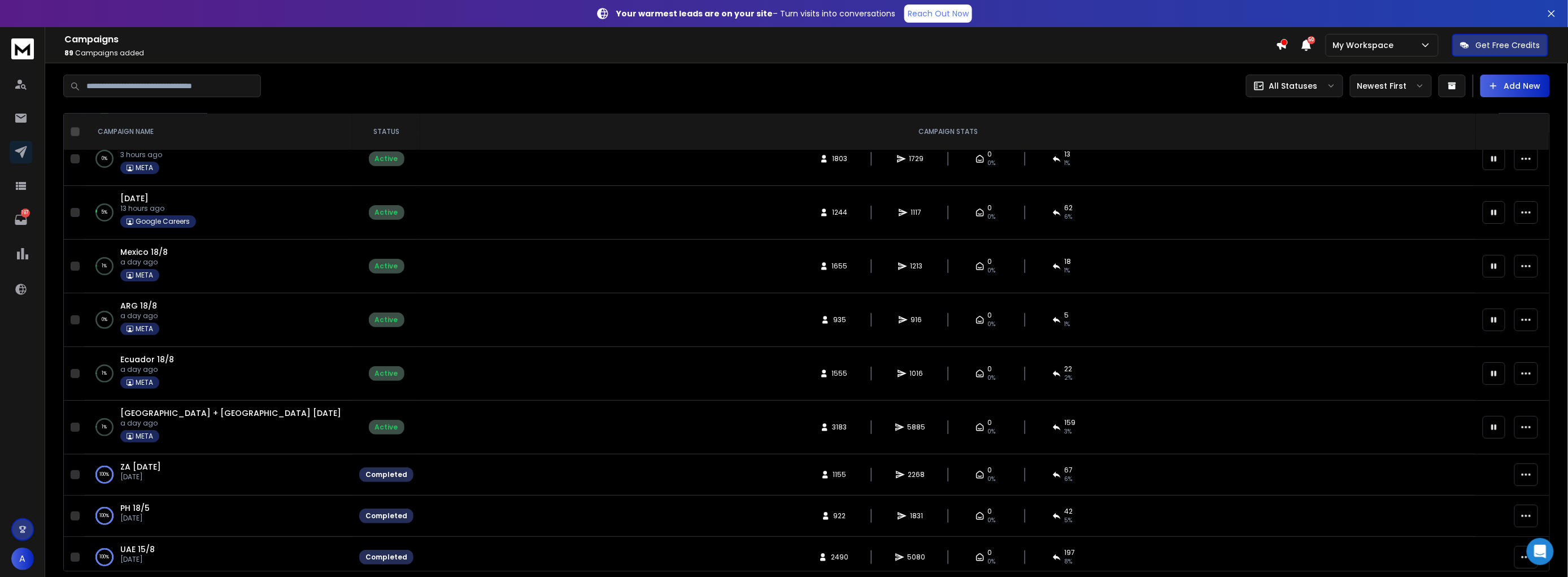
click at [708, 317] on div "935 916 0 0% 5 1 %" at bounding box center [948, 320] width 1042 height 18
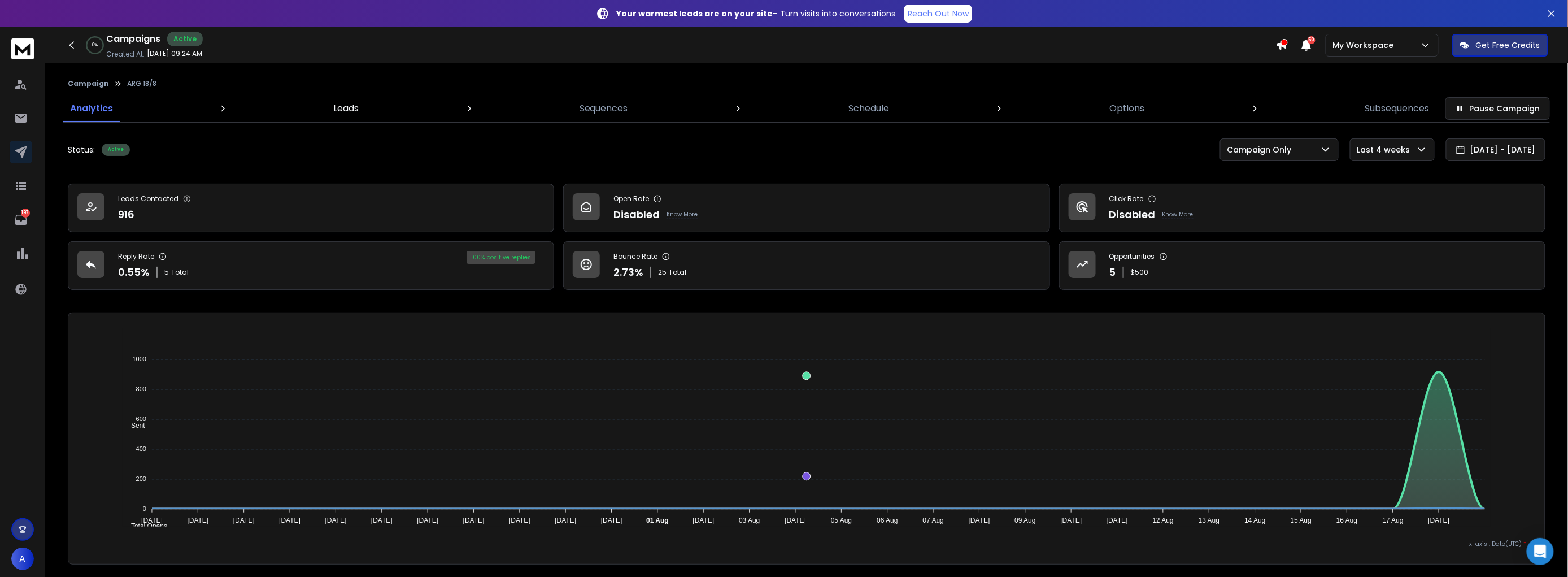
click at [358, 105] on p "Leads" at bounding box center [346, 109] width 25 height 13
click at [607, 110] on p "Sequences" at bounding box center [604, 109] width 48 height 13
click at [604, 103] on p "Sequences" at bounding box center [604, 109] width 48 height 13
click at [352, 103] on p "Leads" at bounding box center [346, 109] width 25 height 13
click at [351, 107] on p "Leads" at bounding box center [346, 109] width 25 height 13
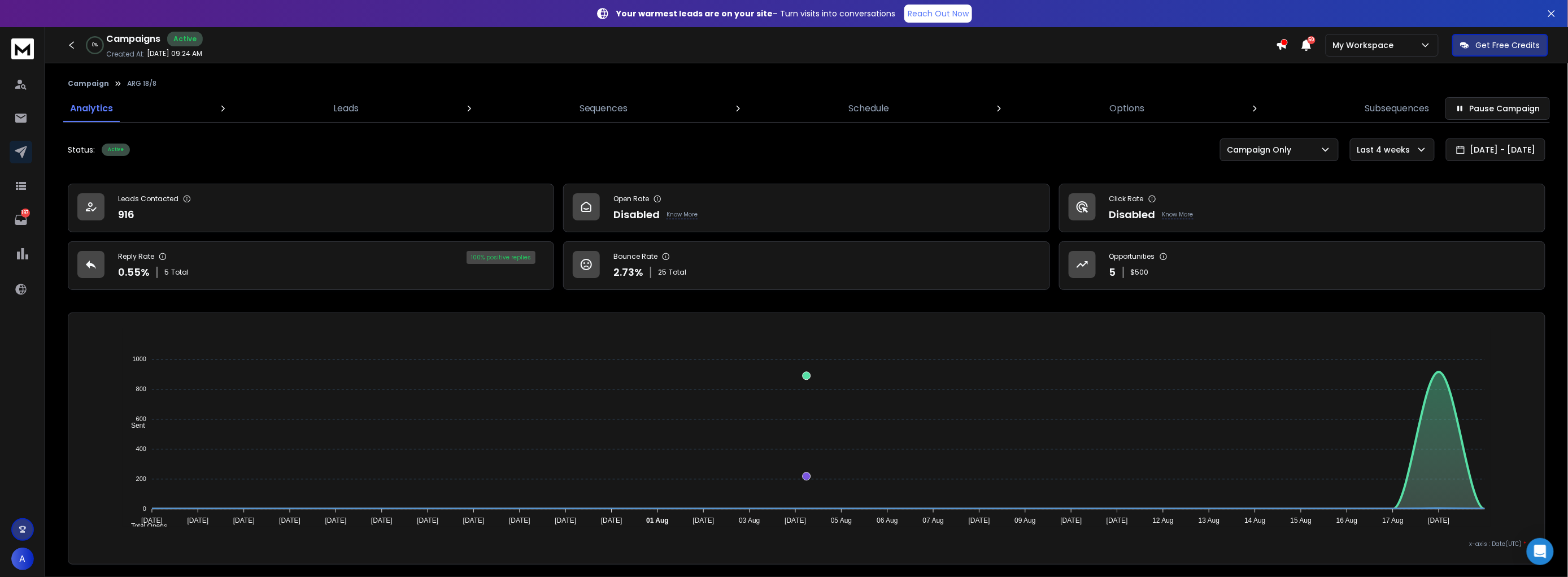
click at [62, 46] on div "0 % Campaigns Active Created At: Aug 18, 2025, 09:24 AM 50 My Workspace Get Fre…" at bounding box center [784, 45] width 1568 height 36
click at [72, 44] on icon at bounding box center [72, 45] width 10 height 10
drag, startPoint x: 548, startPoint y: 121, endPoint x: 555, endPoint y: 121, distance: 7.0
click at [550, 121] on div "Analytics Leads Sequences Schedule Options Subsequences" at bounding box center [749, 109] width 1373 height 27
click at [621, 109] on p "Sequences" at bounding box center [604, 109] width 48 height 13
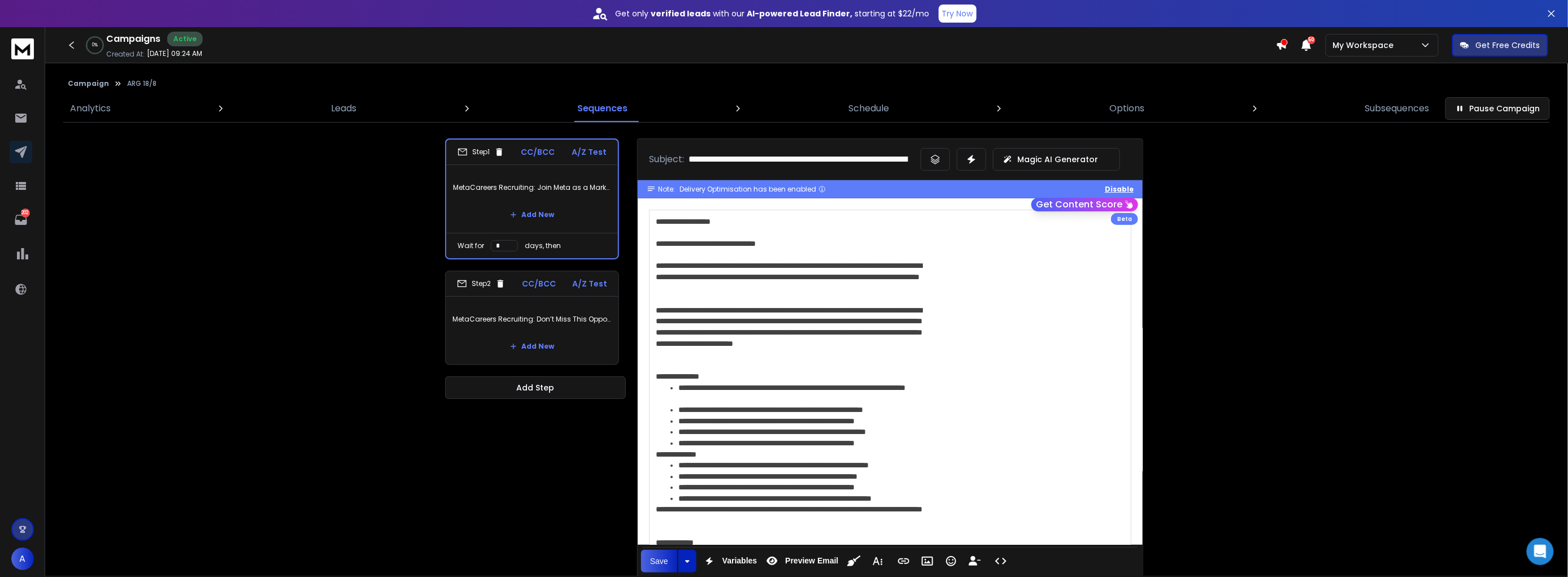
drag, startPoint x: 721, startPoint y: 156, endPoint x: 206, endPoint y: 205, distance: 517.3
click at [251, 201] on div "**********" at bounding box center [806, 358] width 1487 height 448
click at [214, 212] on div "**********" at bounding box center [806, 358] width 1487 height 448
click at [858, 109] on p "Schedule" at bounding box center [869, 109] width 40 height 13
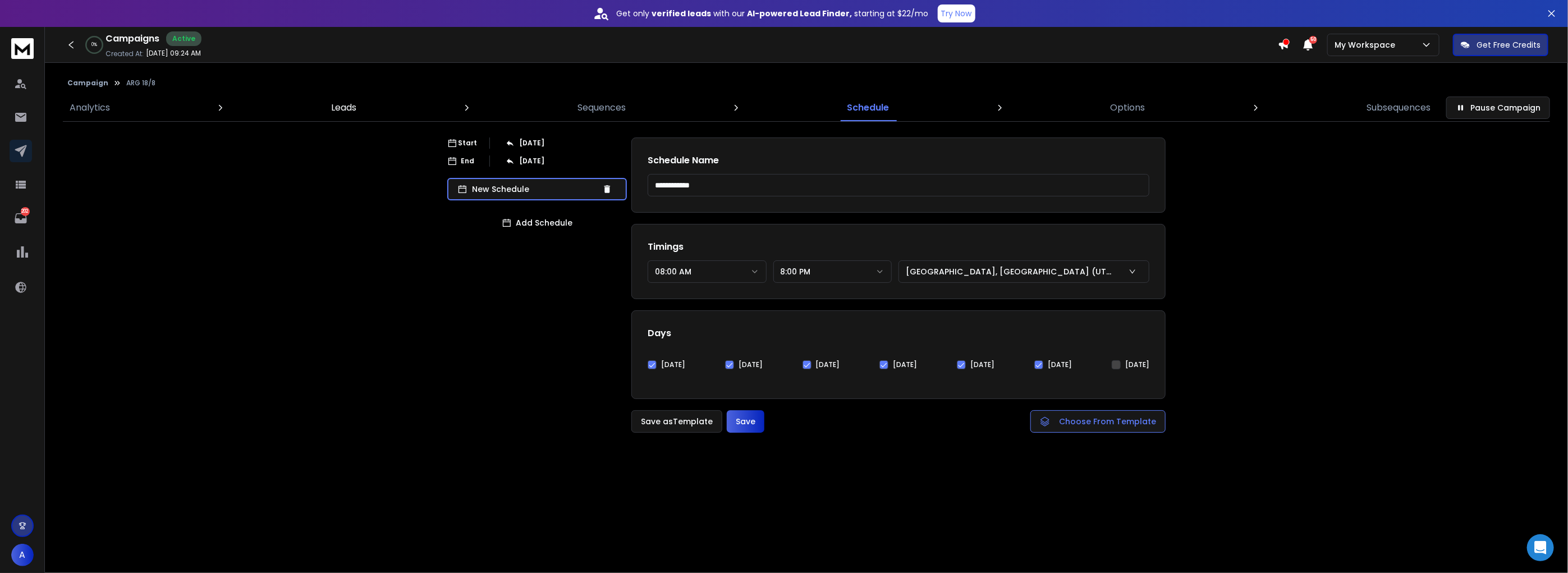
click at [356, 108] on p "Leads" at bounding box center [343, 108] width 25 height 13
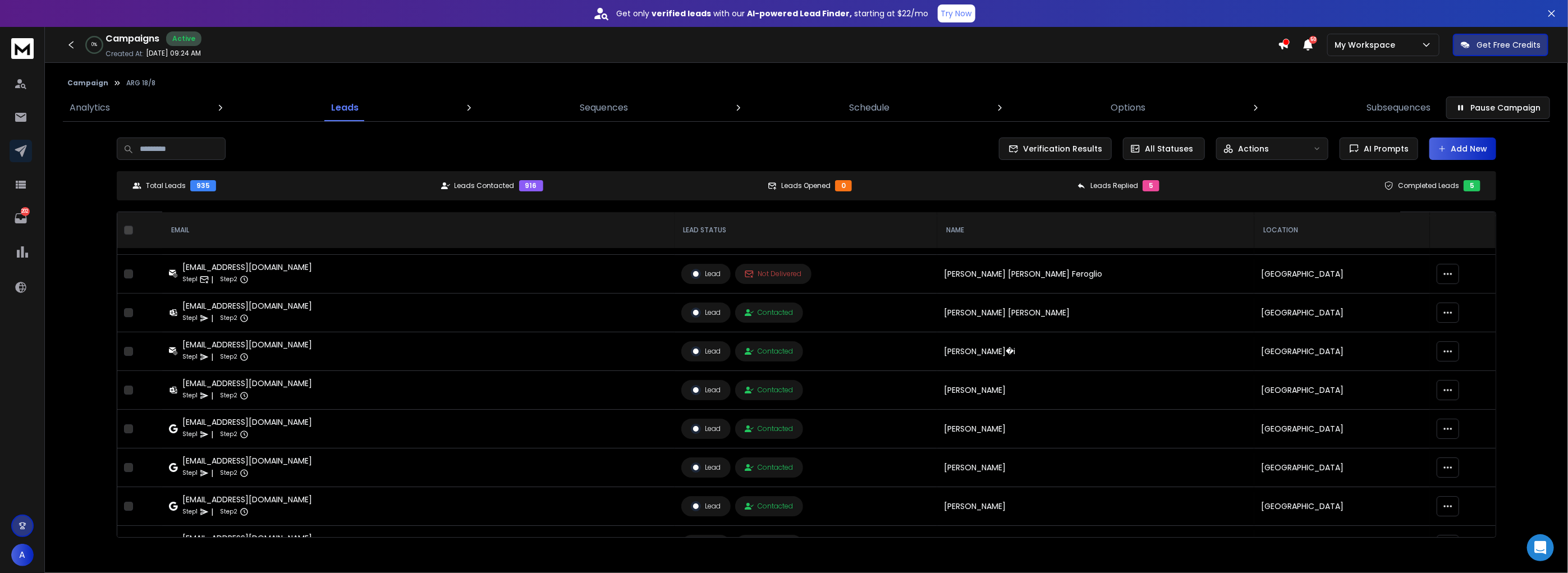
scroll to position [6661, 0]
click at [1115, 107] on p "Options" at bounding box center [1128, 108] width 35 height 13
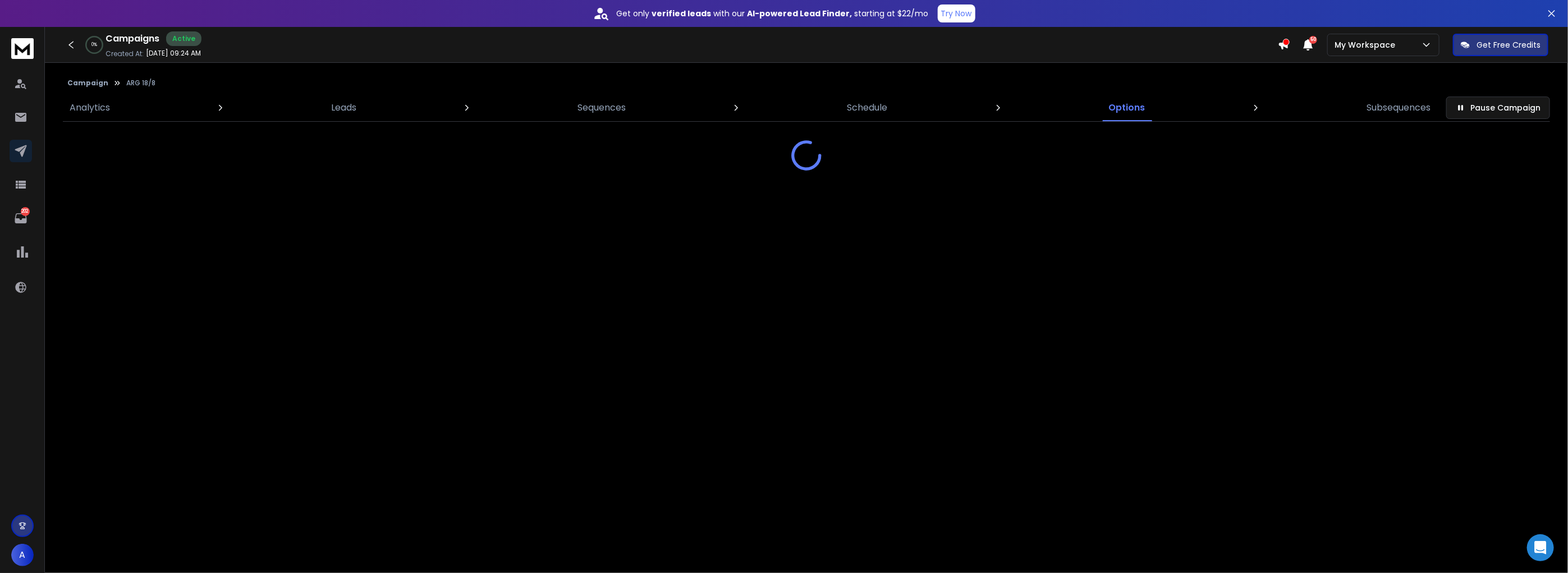
select select "*"
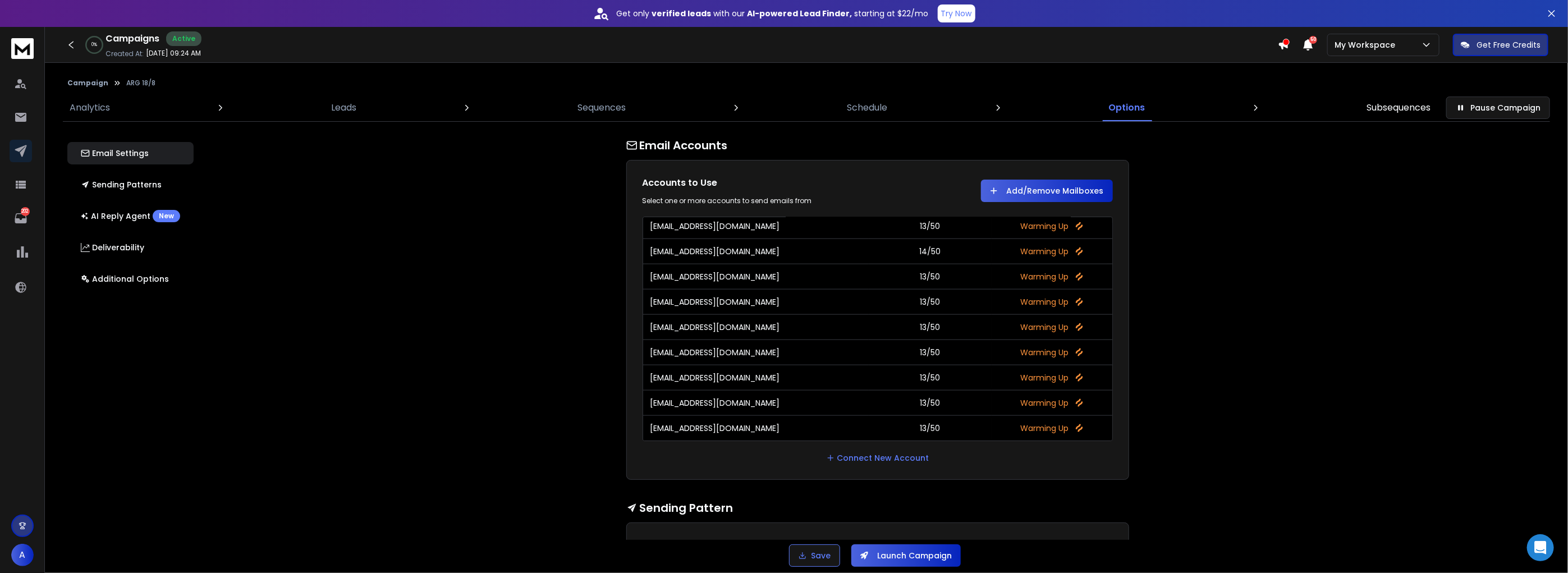
click at [1374, 111] on p "Subsequences" at bounding box center [1398, 108] width 64 height 13
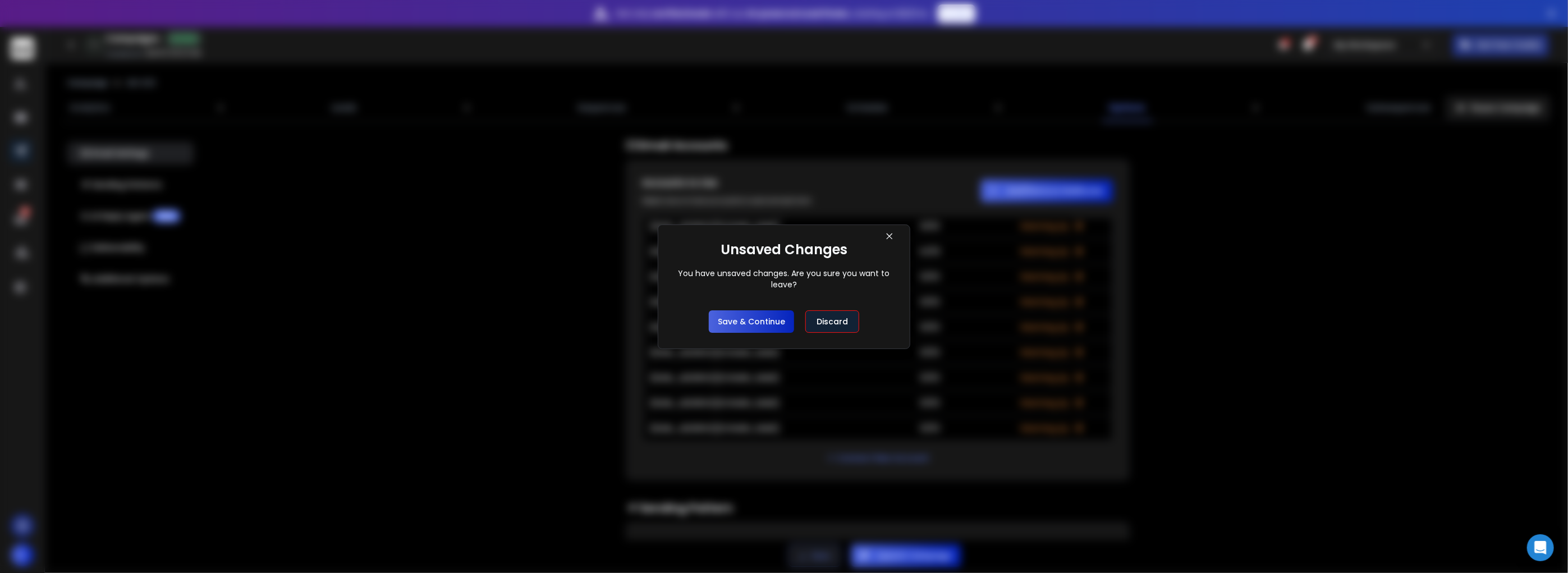
drag, startPoint x: 800, startPoint y: 318, endPoint x: 811, endPoint y: 326, distance: 13.6
click at [810, 324] on div "Save & Continue Discard" at bounding box center [783, 322] width 150 height 23
click at [811, 326] on button "Discard" at bounding box center [832, 322] width 54 height 23
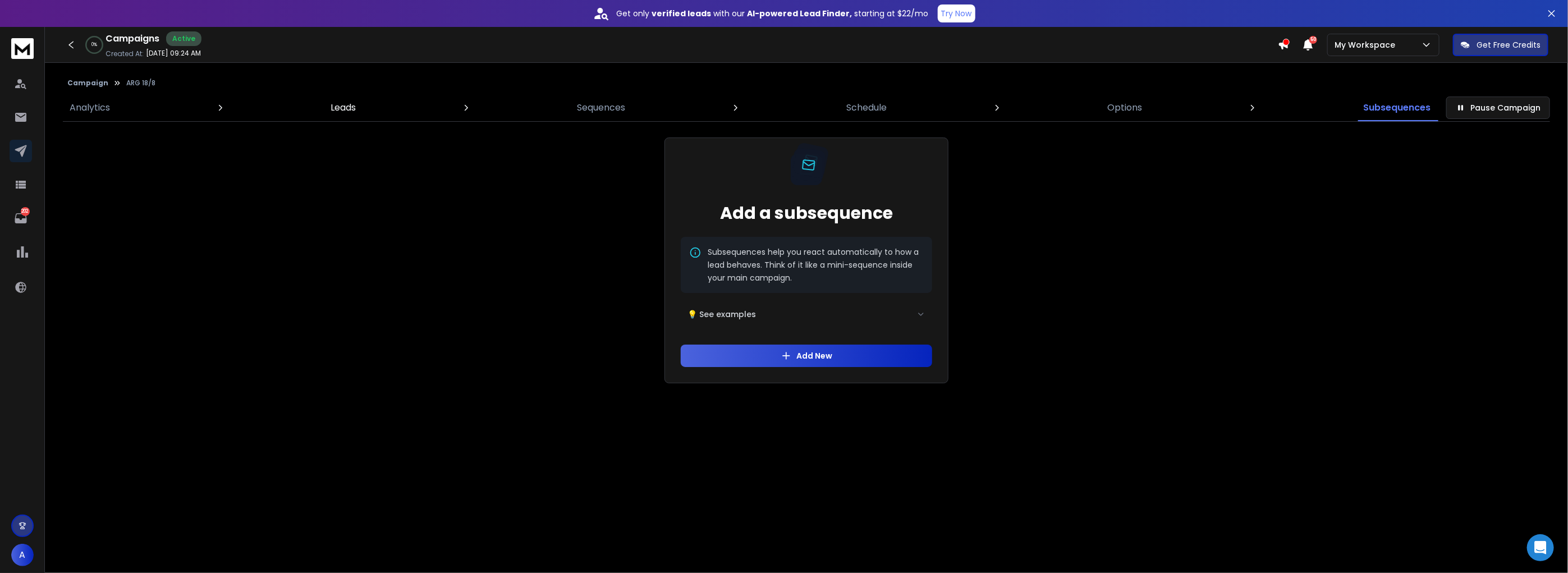
click at [349, 108] on p "Leads" at bounding box center [343, 108] width 25 height 13
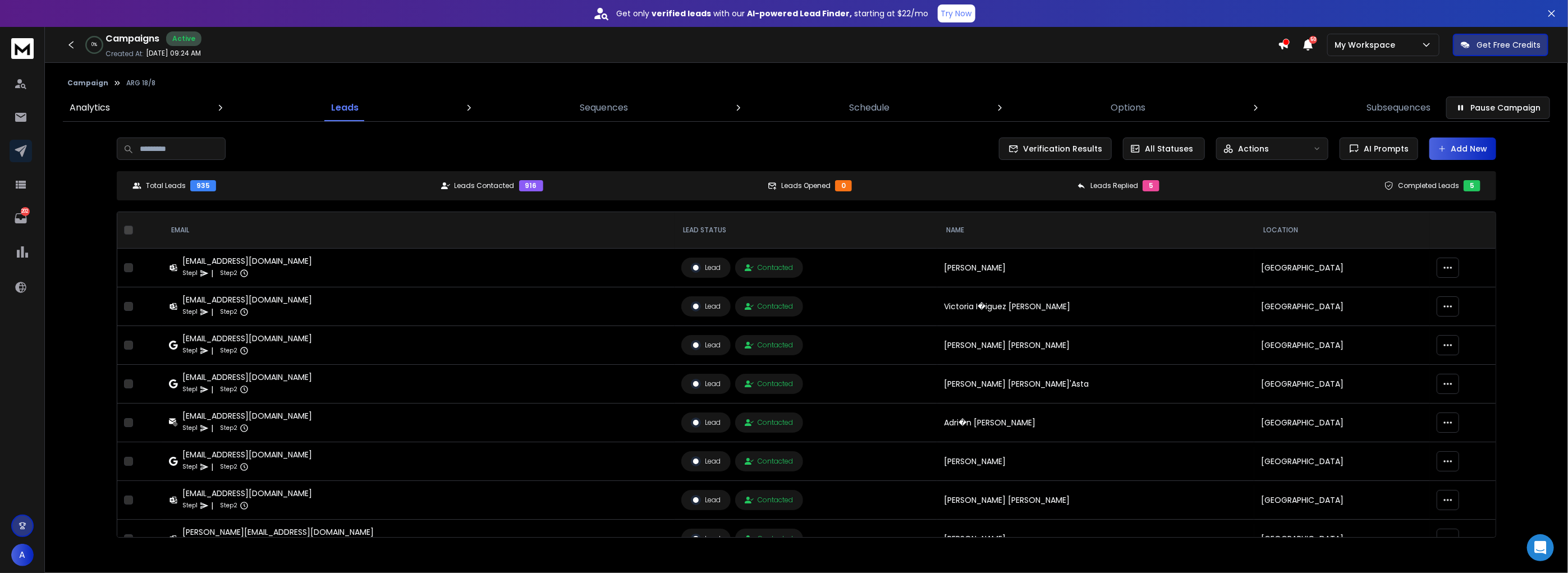
click at [93, 105] on p "Analytics" at bounding box center [89, 108] width 40 height 13
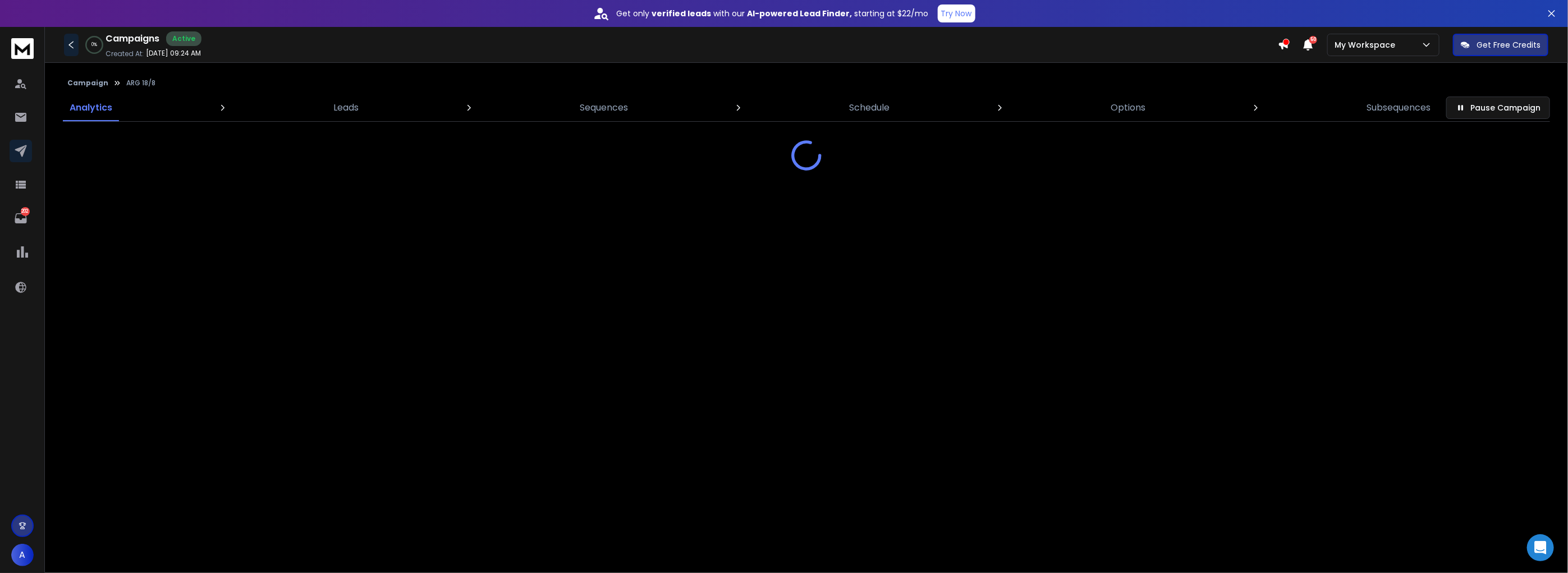
click at [74, 40] on icon at bounding box center [71, 44] width 10 height 10
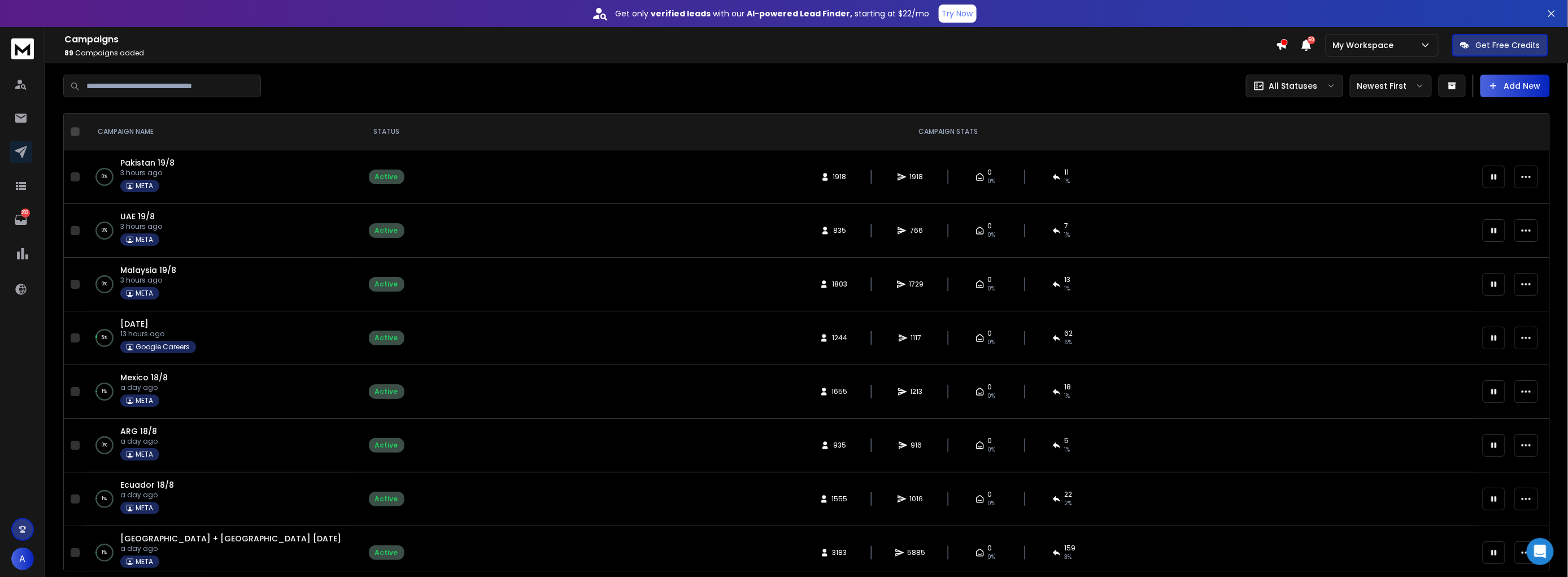
click at [687, 185] on div "1918 1918 0 0% 11 1 %" at bounding box center [948, 177] width 1042 height 18
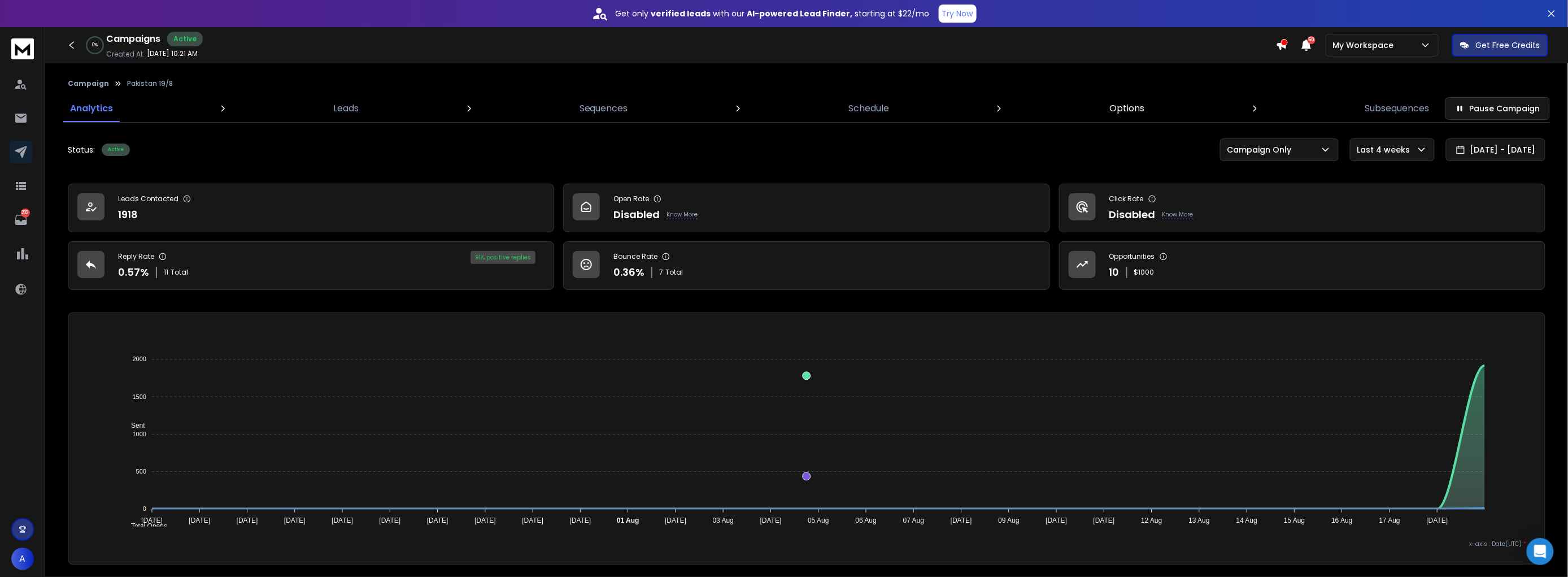
click at [1138, 113] on p "Options" at bounding box center [1127, 109] width 35 height 13
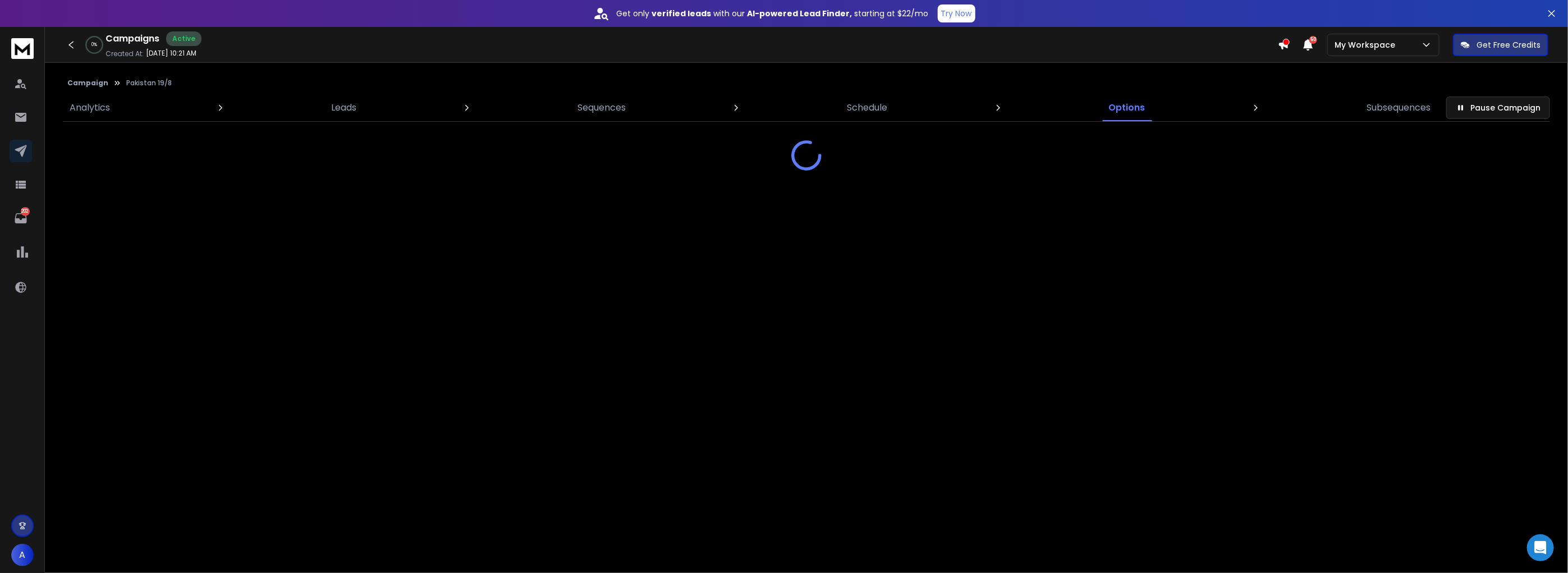
select select "*"
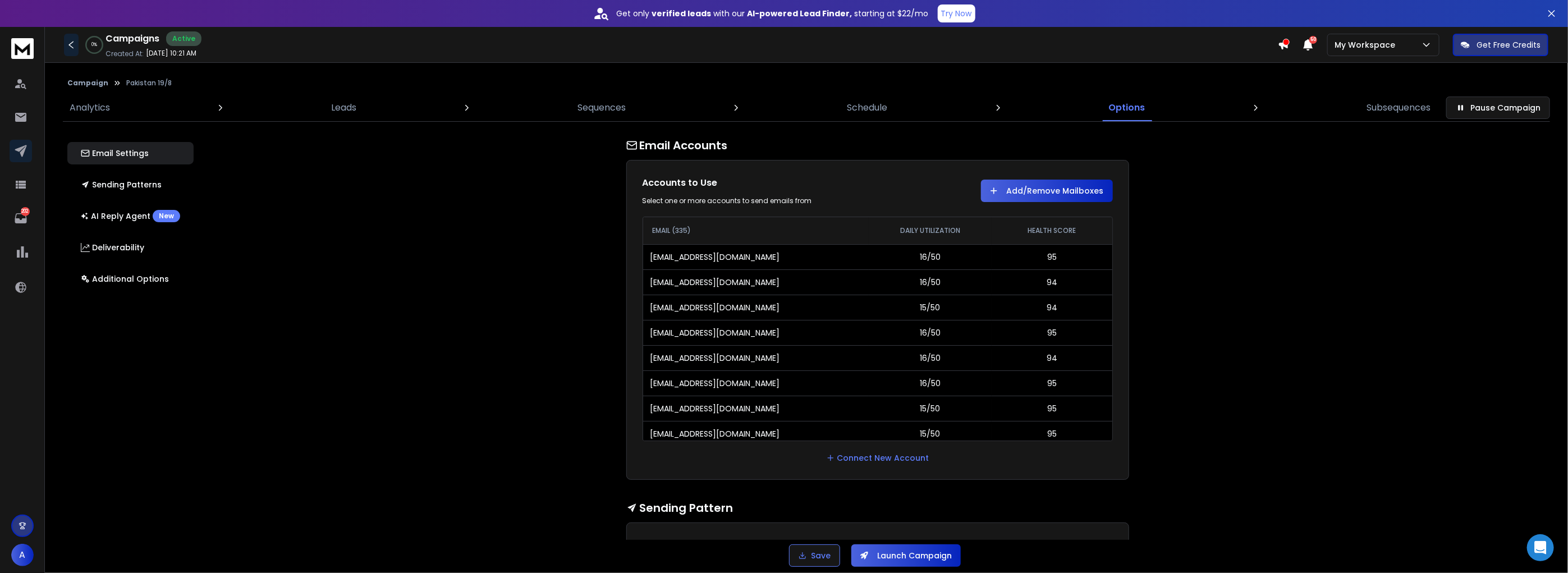
click at [71, 40] on icon at bounding box center [71, 44] width 10 height 10
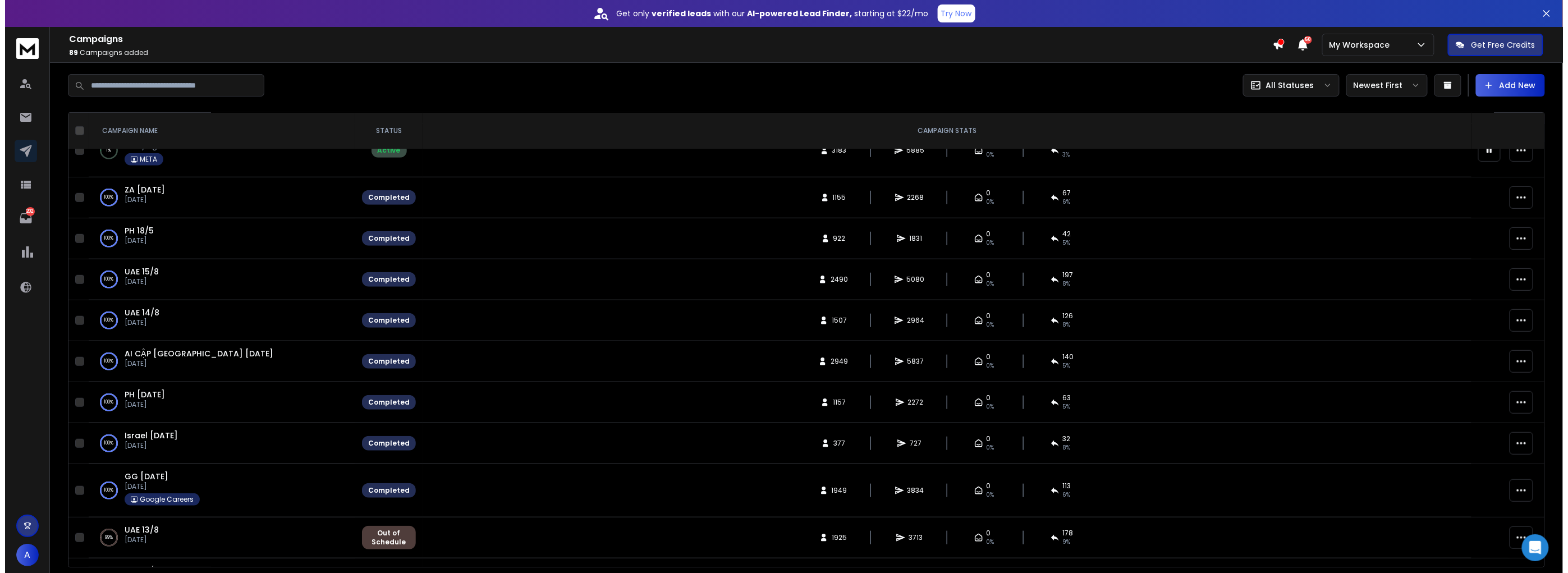
scroll to position [499, 0]
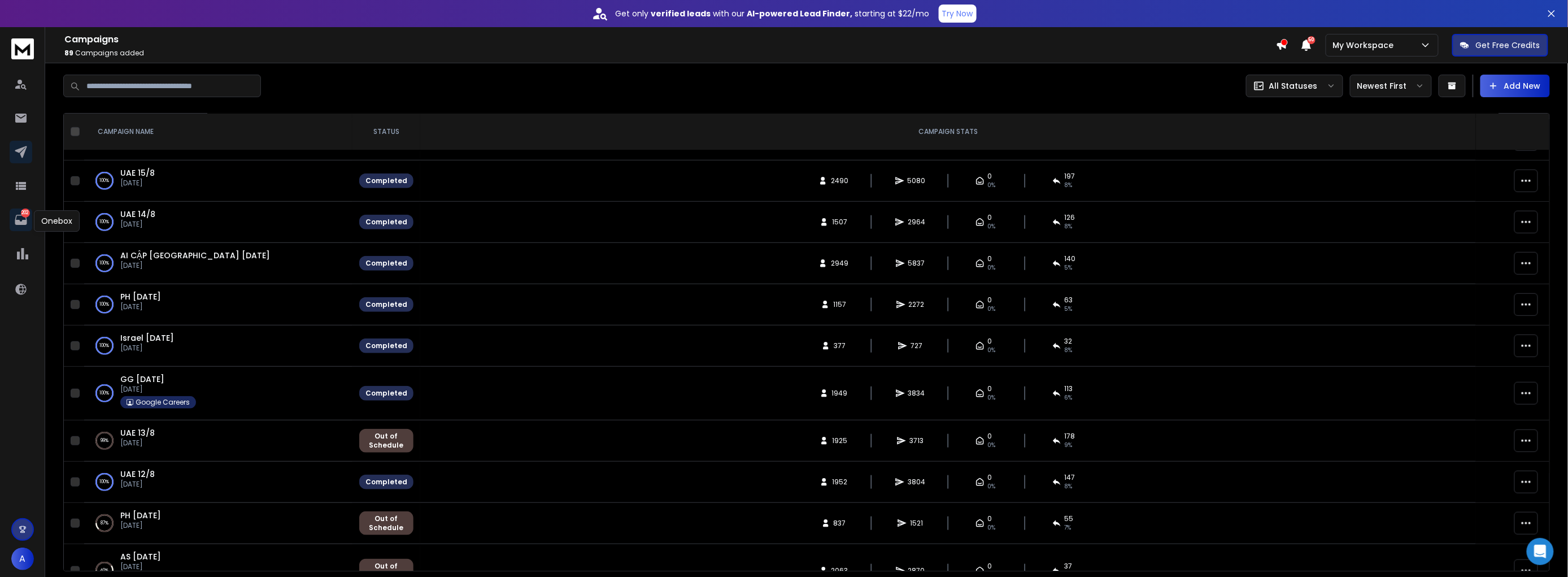
click at [20, 223] on icon at bounding box center [20, 220] width 12 height 10
